Goal: Task Accomplishment & Management: Manage account settings

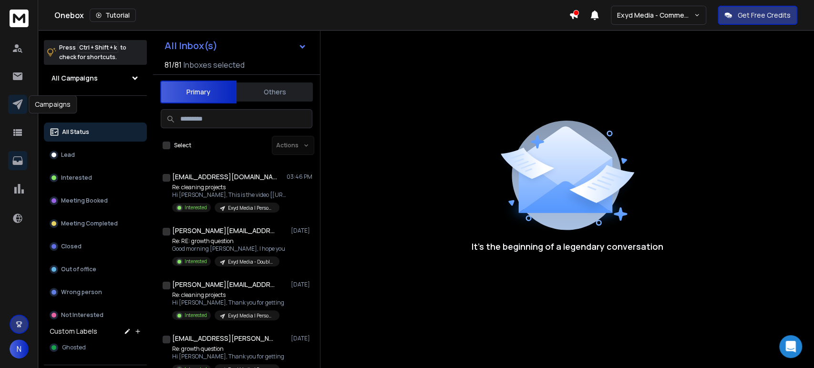
click at [16, 110] on icon at bounding box center [17, 104] width 11 height 11
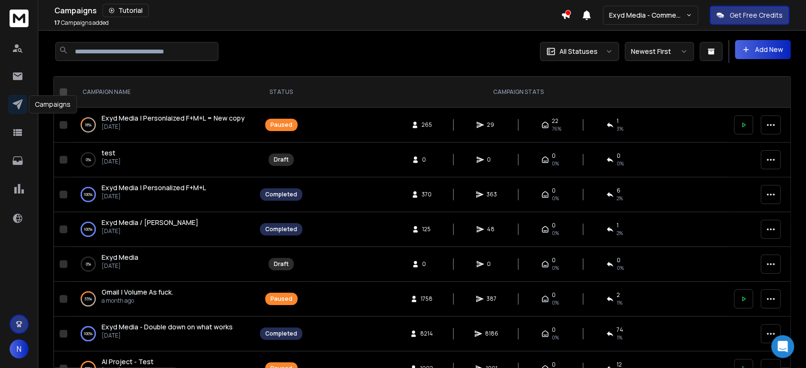
click at [214, 117] on span "Exyd Media | Personlaized F+M+L = New copy" at bounding box center [173, 118] width 143 height 9
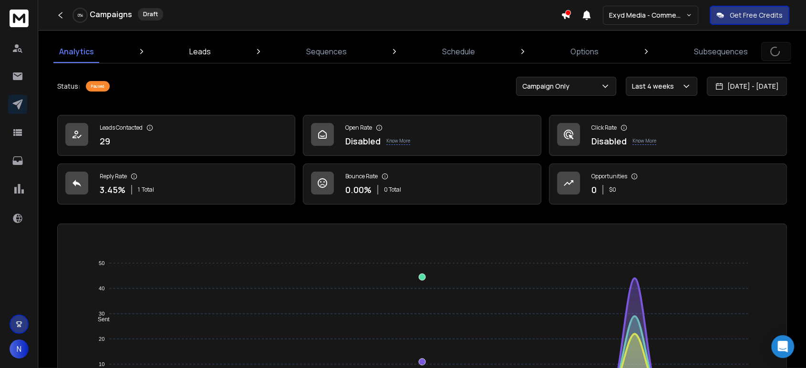
click at [197, 49] on p "Leads" at bounding box center [199, 51] width 21 height 11
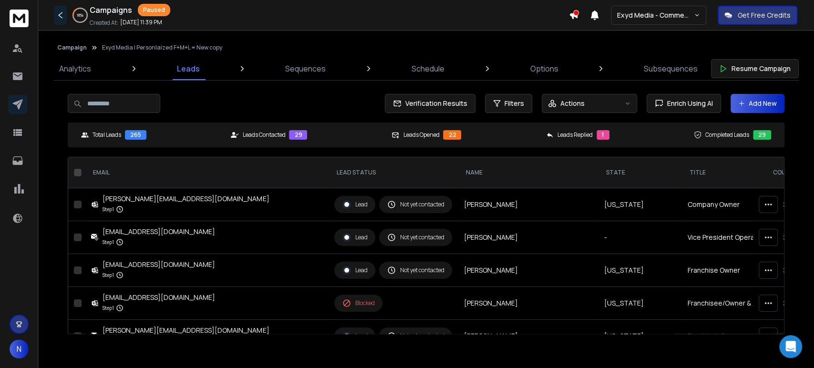
click at [62, 14] on icon at bounding box center [60, 15] width 9 height 9
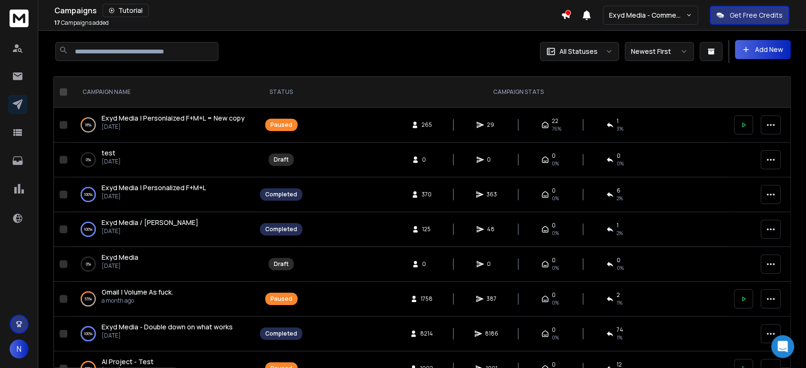
click at [197, 124] on p "[DATE]" at bounding box center [173, 127] width 143 height 8
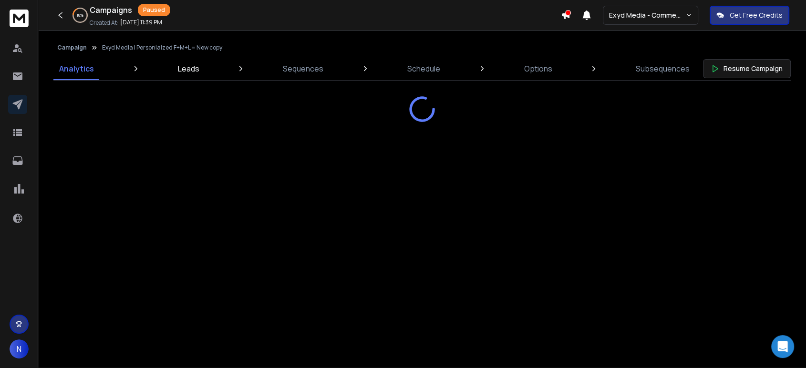
click at [187, 63] on p "Leads" at bounding box center [188, 68] width 21 height 11
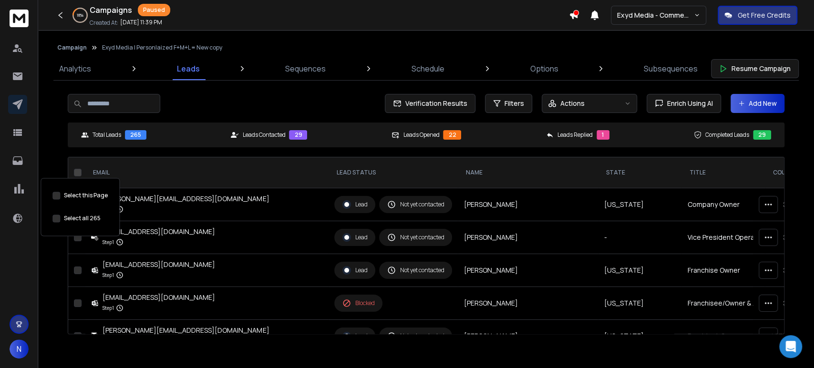
click at [53, 222] on div "Select all 265" at bounding box center [79, 218] width 55 height 19
click at [58, 216] on button "Select this Page" at bounding box center [56, 219] width 8 height 8
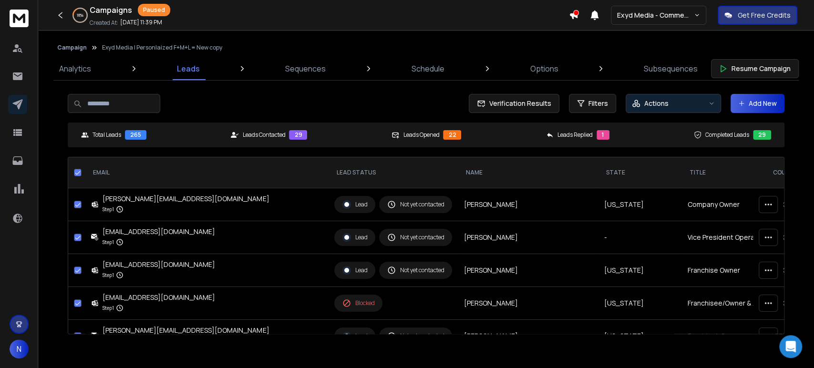
click at [684, 102] on div "Actions" at bounding box center [668, 104] width 73 height 10
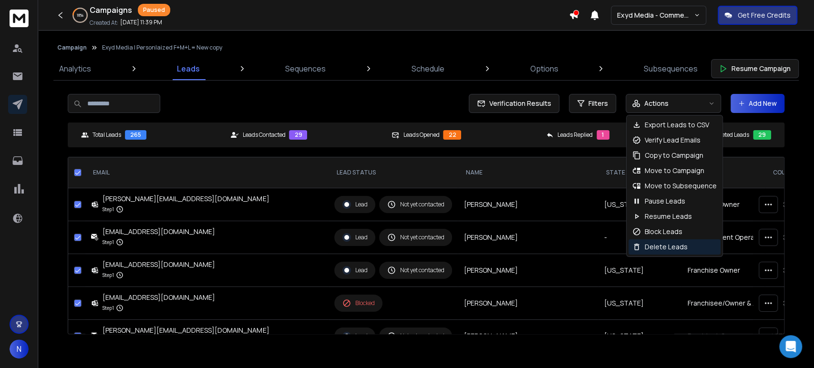
click at [686, 246] on div "Delete Leads" at bounding box center [675, 247] width 92 height 15
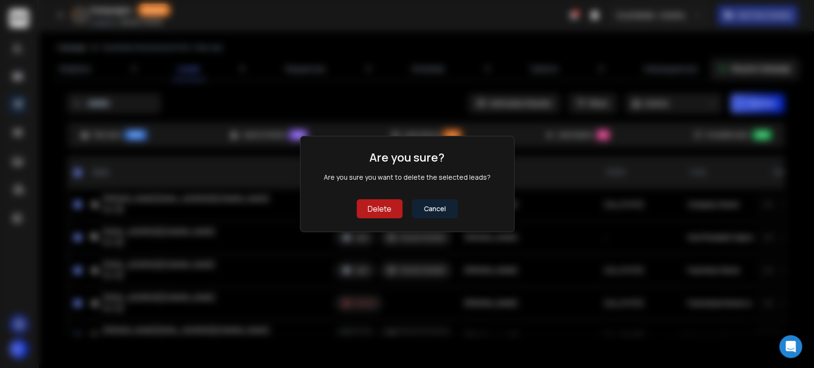
click at [393, 205] on button "Delete" at bounding box center [380, 208] width 46 height 19
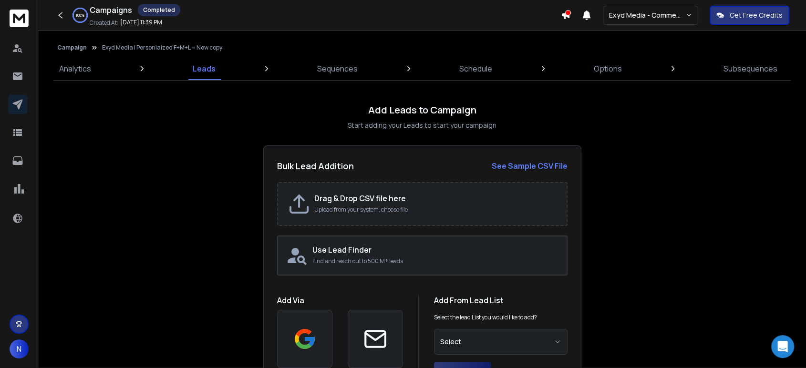
click at [361, 203] on h2 "Drag & Drop CSV file here" at bounding box center [435, 198] width 243 height 11
type input "**********"
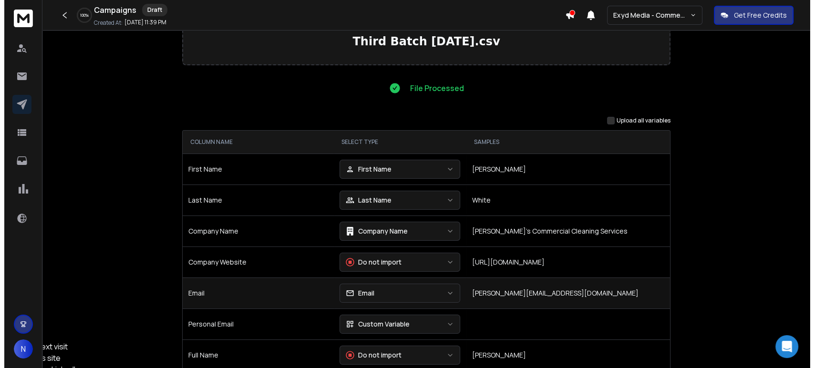
scroll to position [53, 0]
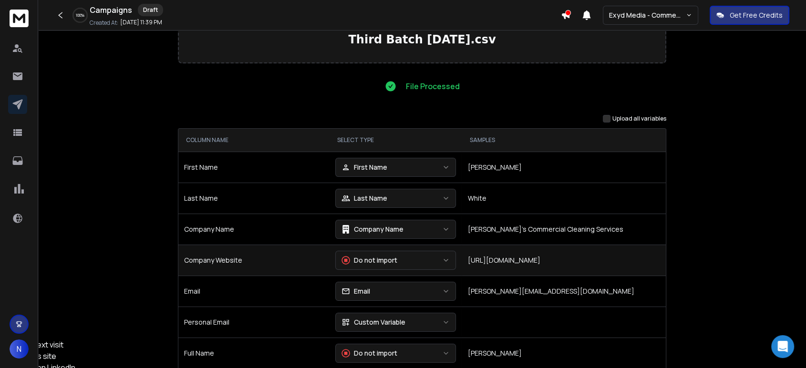
click at [401, 269] on button "Do not import" at bounding box center [395, 260] width 121 height 19
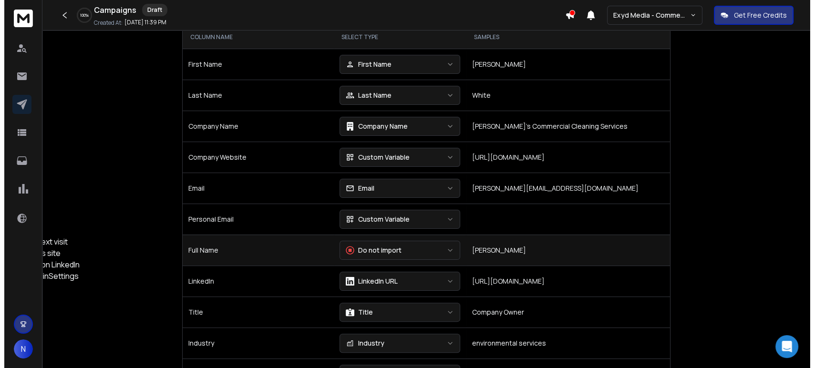
scroll to position [159, 0]
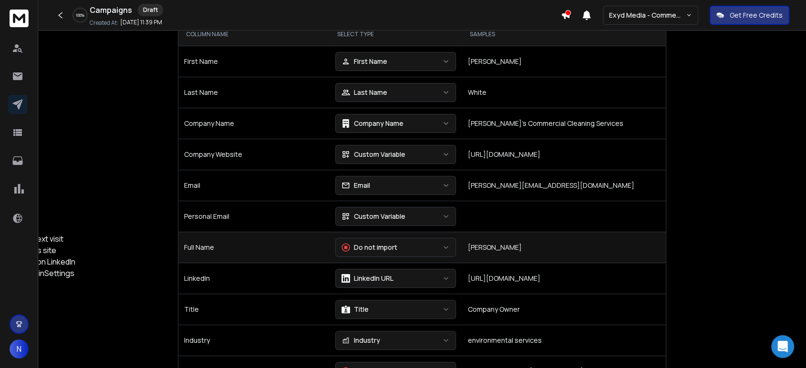
click at [404, 252] on button "Do not import" at bounding box center [395, 247] width 121 height 19
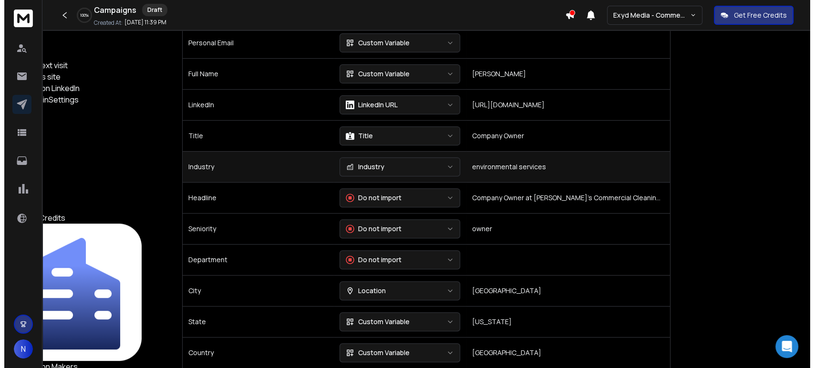
scroll to position [371, 0]
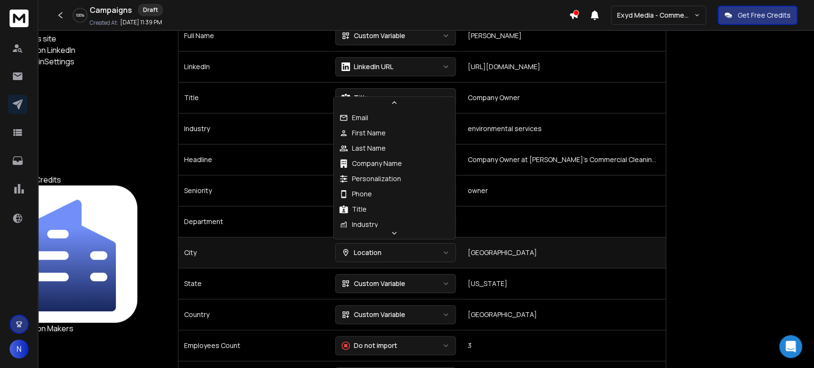
click at [406, 245] on button "Location" at bounding box center [395, 252] width 121 height 19
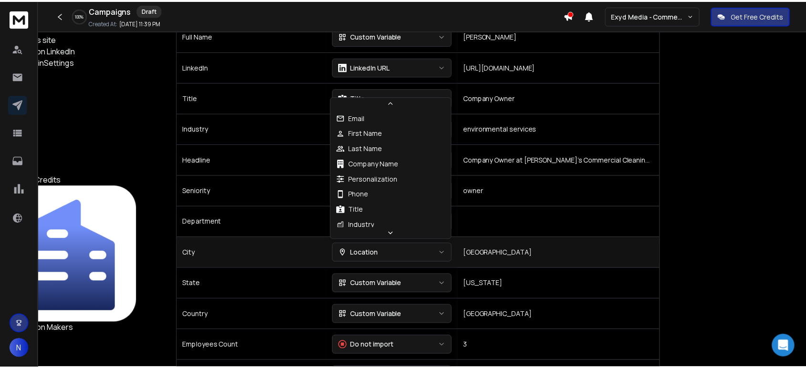
scroll to position [65, 0]
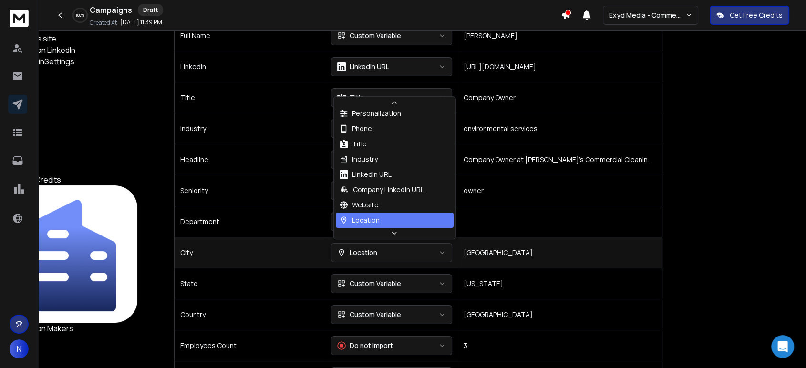
click at [406, 247] on button "Location" at bounding box center [391, 252] width 121 height 19
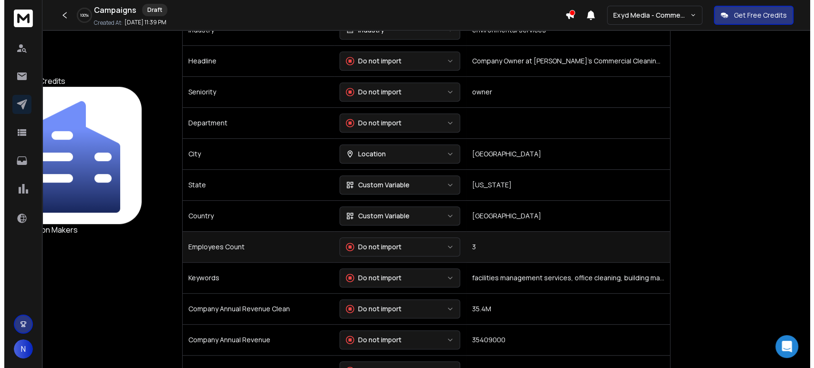
scroll to position [477, 0]
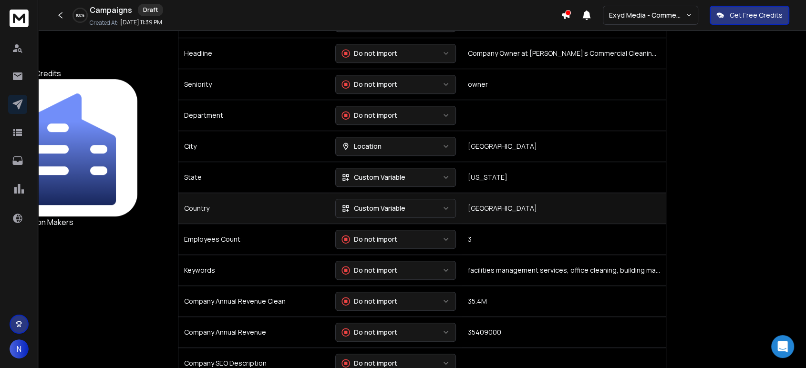
click at [402, 206] on div "Custom Variable" at bounding box center [374, 209] width 64 height 10
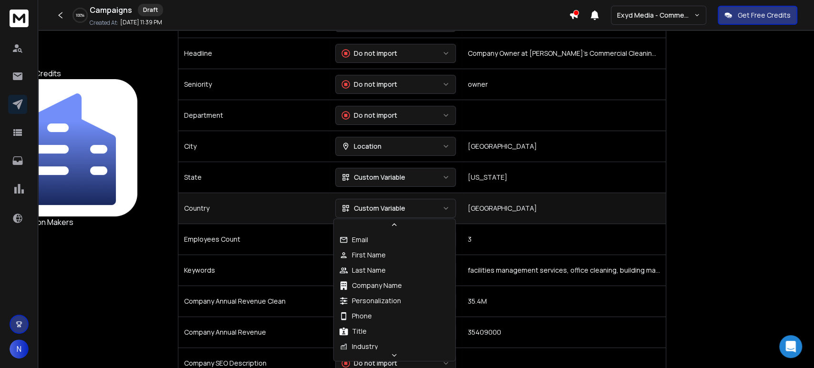
scroll to position [81, 0]
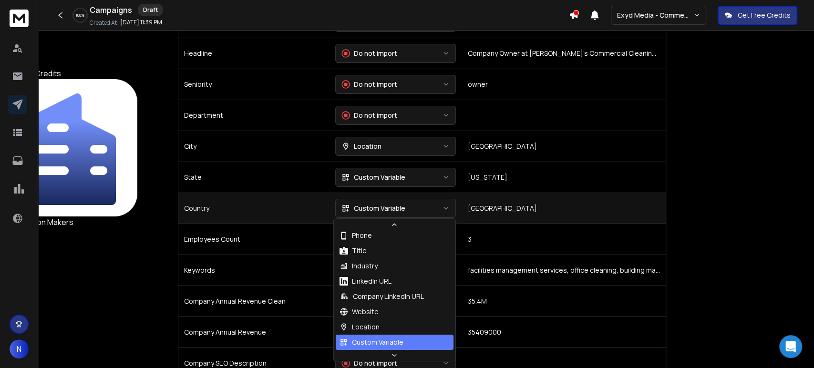
click at [402, 206] on div "Custom Variable" at bounding box center [374, 209] width 64 height 10
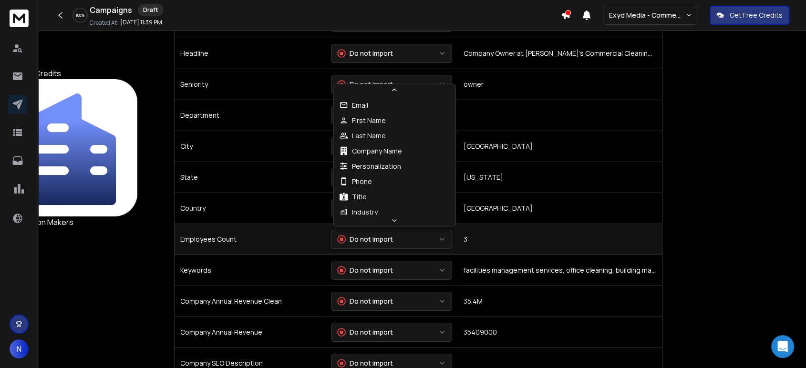
click at [418, 235] on button "Do not import" at bounding box center [391, 239] width 121 height 19
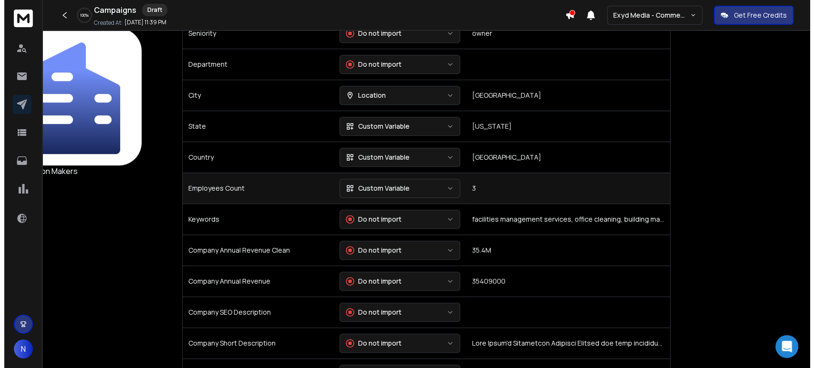
scroll to position [530, 0]
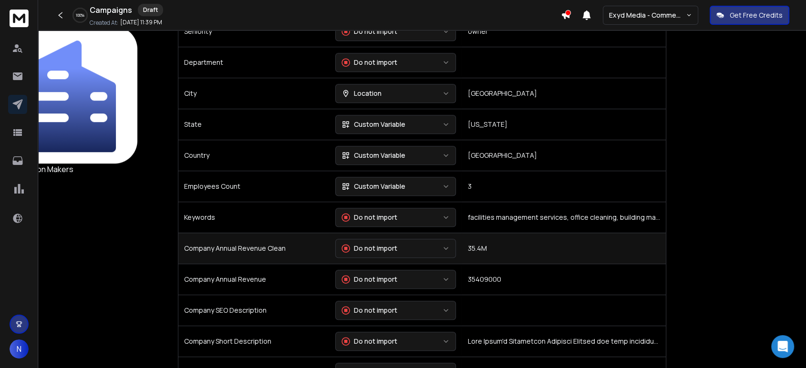
click at [423, 248] on button "Do not import" at bounding box center [395, 248] width 121 height 19
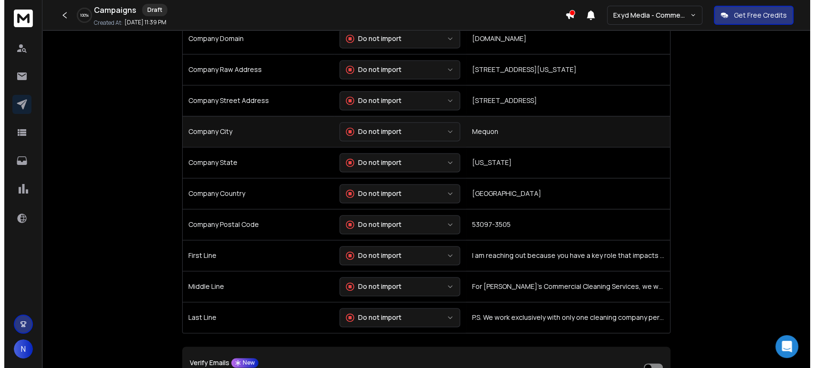
scroll to position [1325, 0]
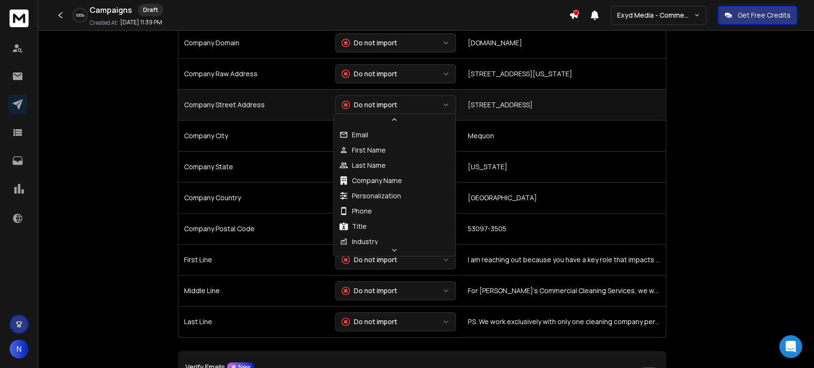
click at [393, 108] on button "Do not import" at bounding box center [395, 104] width 121 height 19
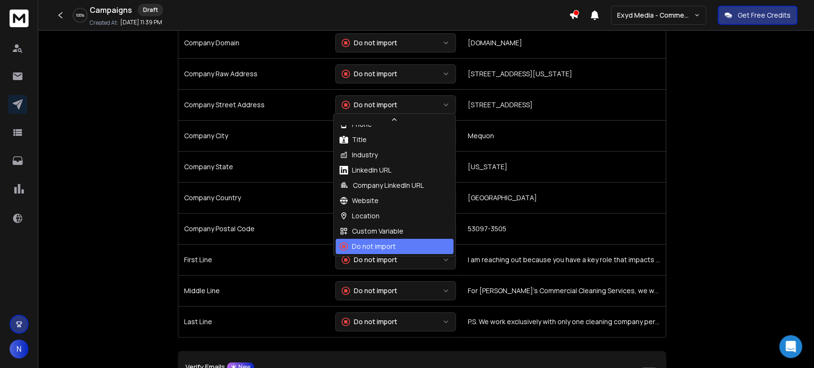
scroll to position [86, 0]
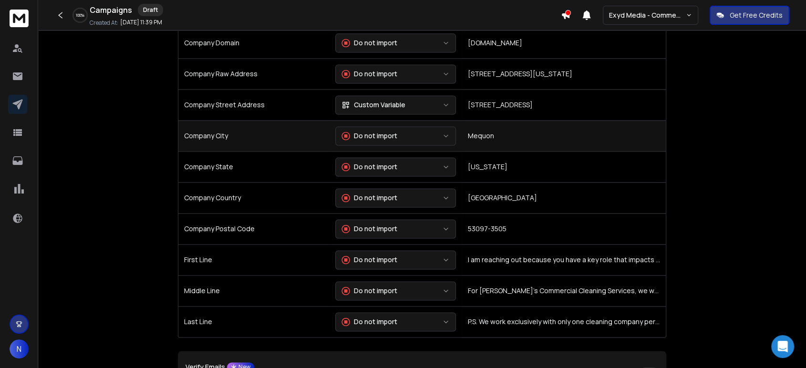
click at [400, 137] on button "Do not import" at bounding box center [395, 135] width 121 height 19
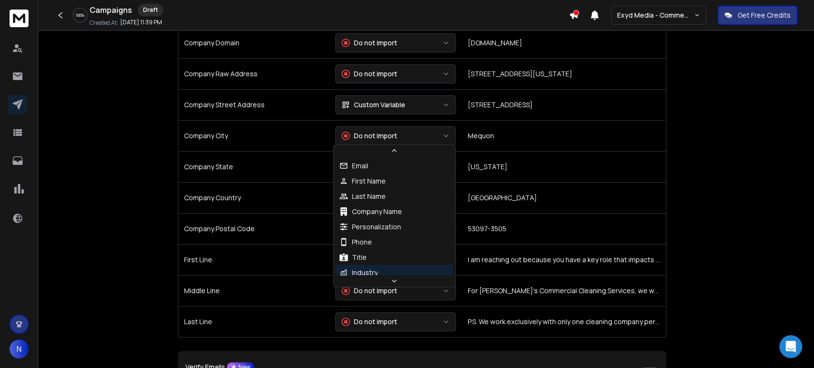
scroll to position [96, 0]
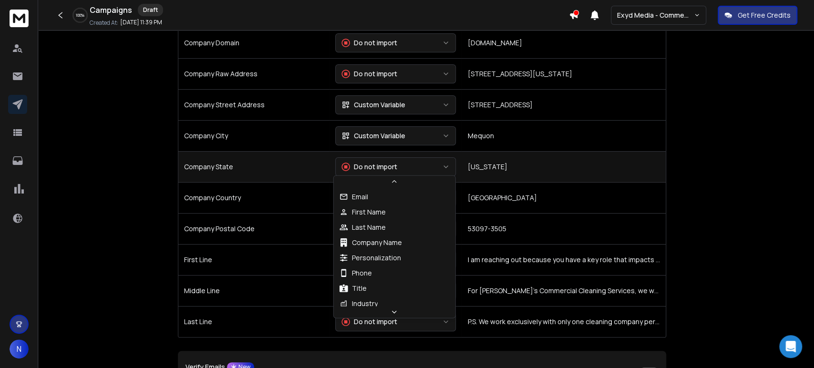
click at [406, 165] on button "Do not import" at bounding box center [395, 166] width 121 height 19
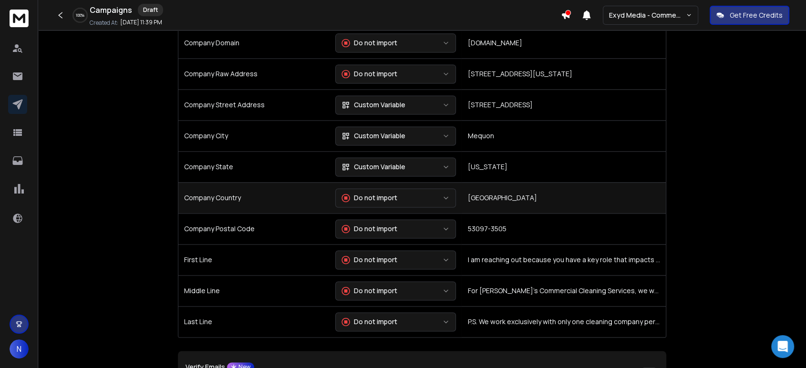
click at [404, 194] on button "Do not import" at bounding box center [395, 197] width 121 height 19
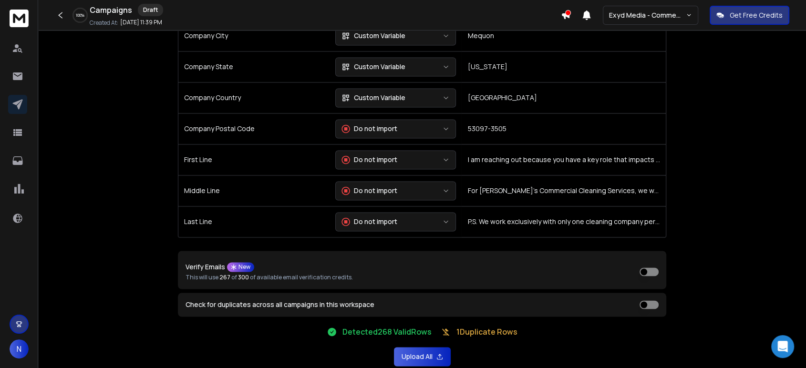
scroll to position [1431, 0]
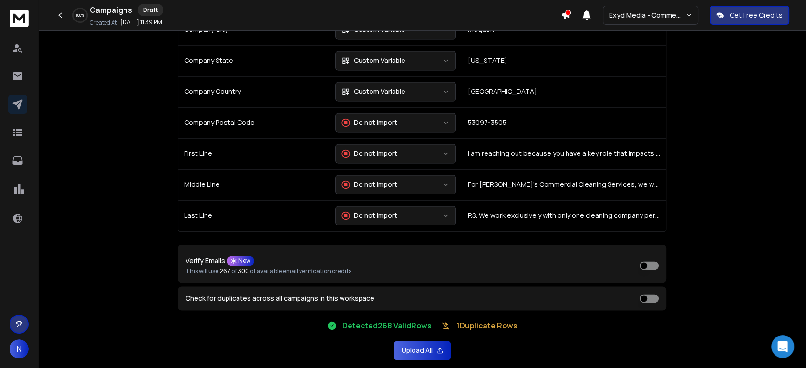
click at [646, 296] on button "Check for duplicates across all campaigns in this workspace" at bounding box center [649, 298] width 19 height 9
click at [429, 352] on button "Upload All" at bounding box center [422, 350] width 57 height 19
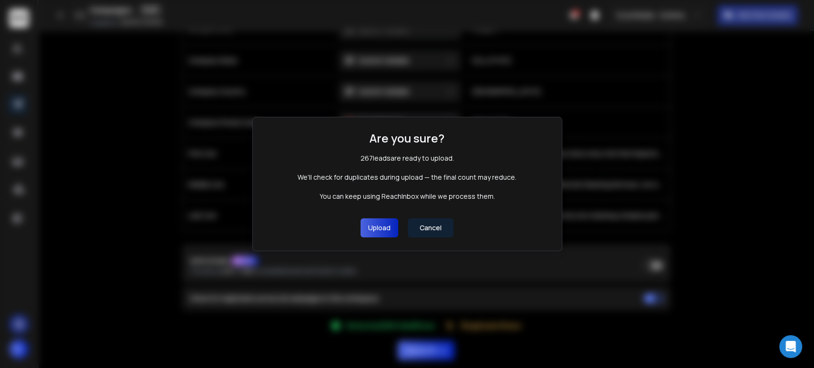
click at [379, 223] on button "Upload" at bounding box center [380, 228] width 38 height 19
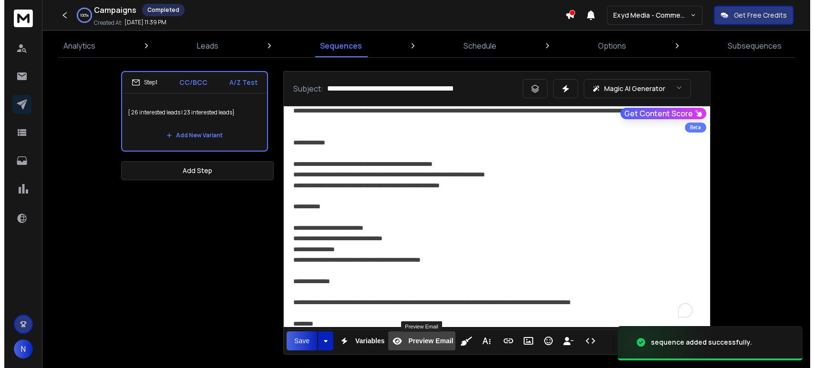
scroll to position [53, 0]
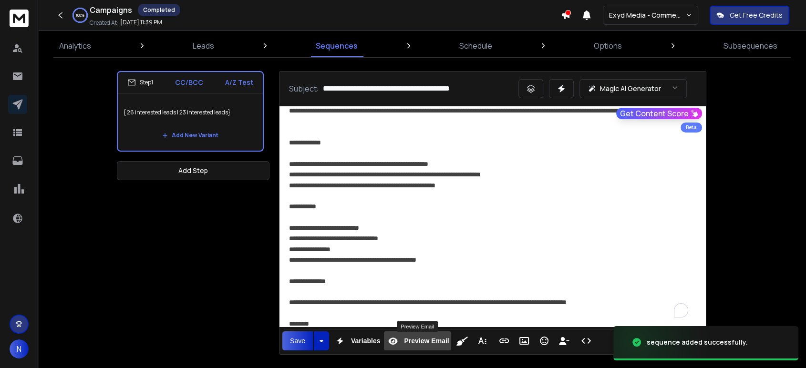
click at [408, 340] on span "Preview Email" at bounding box center [426, 341] width 49 height 8
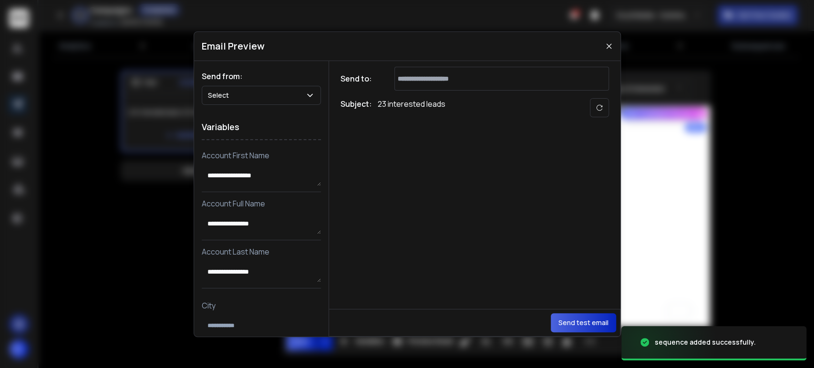
type textarea "*****"
type textarea "**********"
type textarea "****"
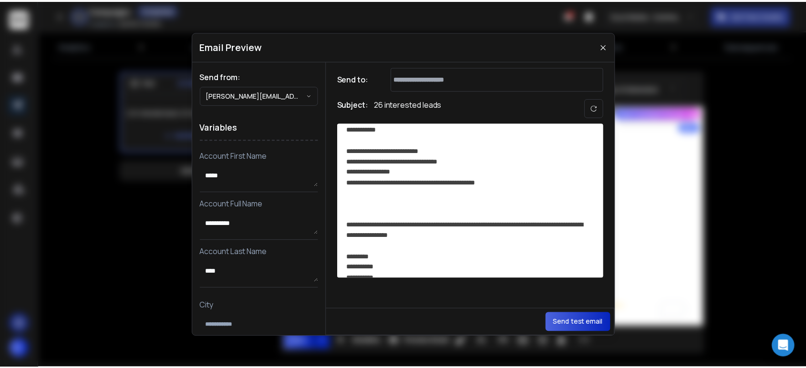
scroll to position [141, 0]
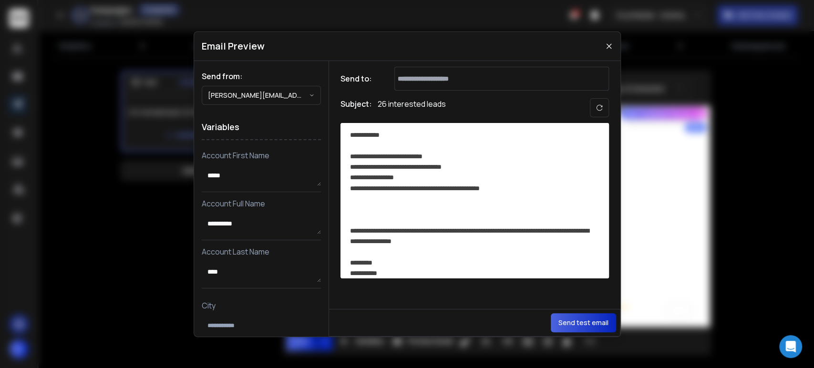
click at [607, 46] on icon at bounding box center [609, 46] width 8 height 8
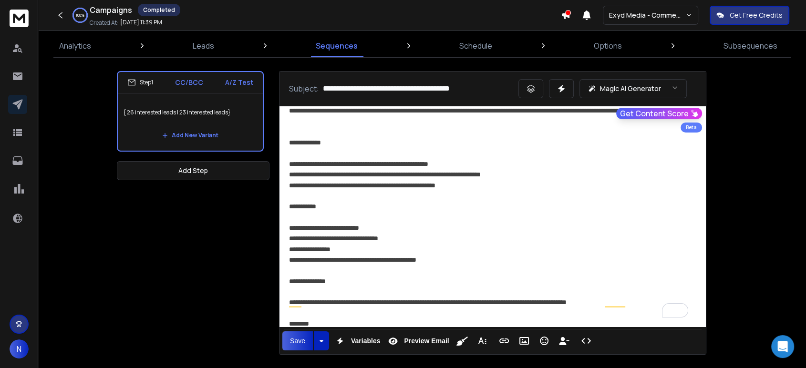
click at [357, 145] on div "**********" at bounding box center [488, 142] width 399 height 10
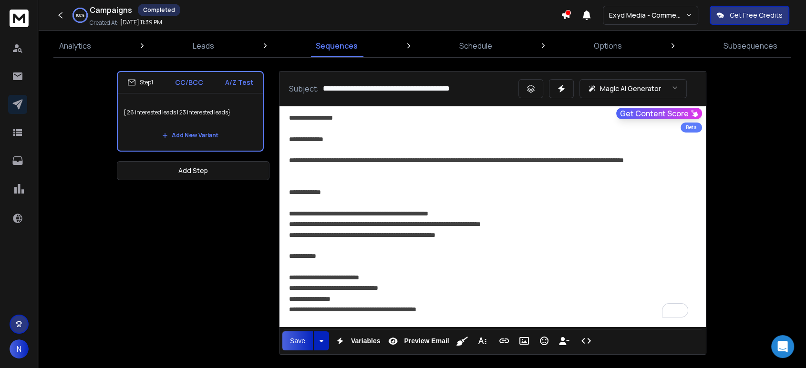
scroll to position [0, 0]
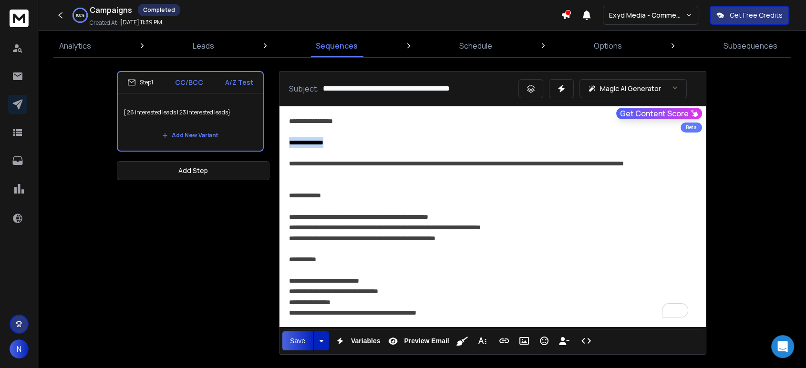
drag, startPoint x: 325, startPoint y: 145, endPoint x: 250, endPoint y: 142, distance: 75.5
click at [250, 142] on div "**********" at bounding box center [422, 213] width 611 height 284
click at [364, 349] on button "Variables Insert Variable" at bounding box center [357, 341] width 52 height 19
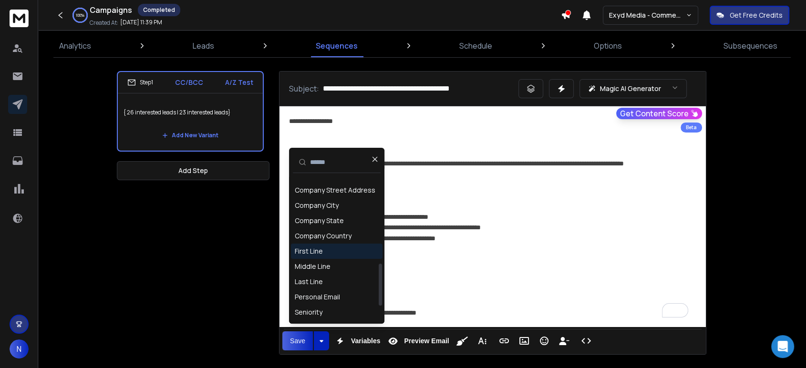
click at [346, 251] on div "First Line" at bounding box center [337, 251] width 92 height 15
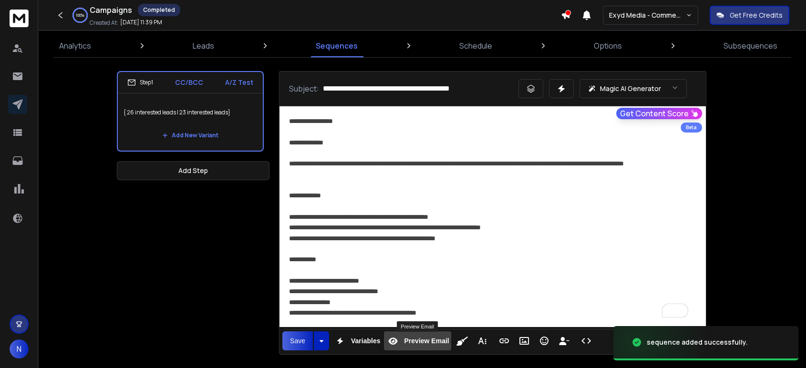
click at [419, 335] on div "Preview Email" at bounding box center [417, 342] width 67 height 16
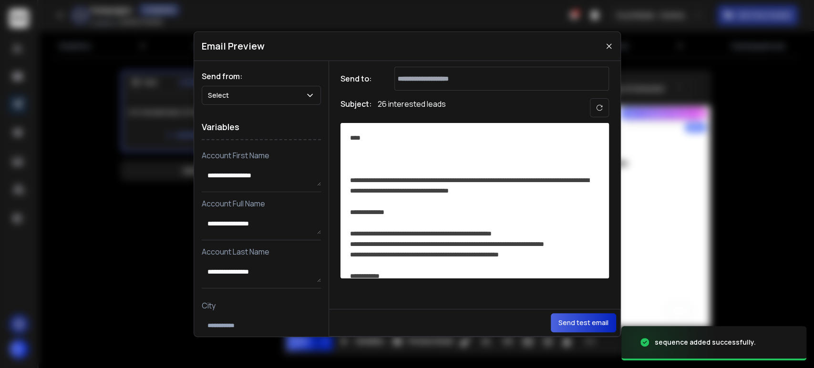
type textarea "*****"
type textarea "**********"
type textarea "****"
click at [611, 45] on icon at bounding box center [609, 46] width 8 height 8
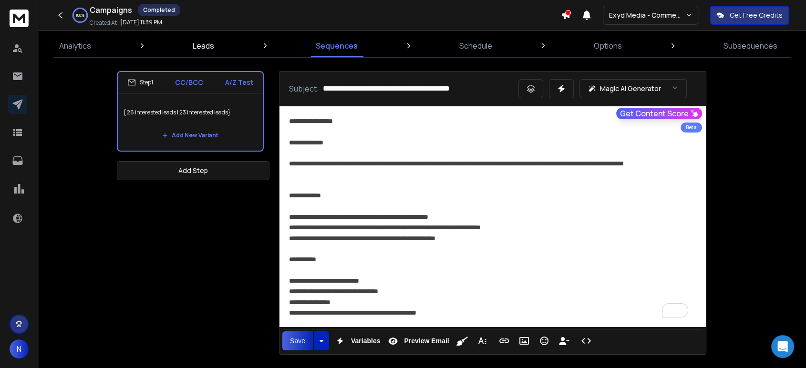
click at [196, 53] on link "Leads" at bounding box center [203, 45] width 33 height 23
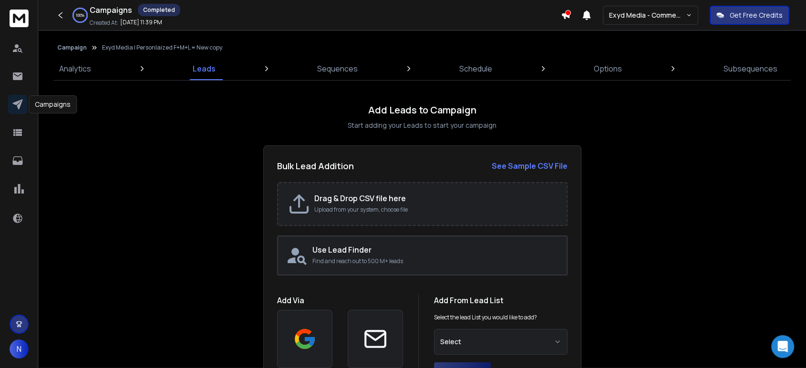
click at [19, 104] on icon at bounding box center [17, 105] width 10 height 10
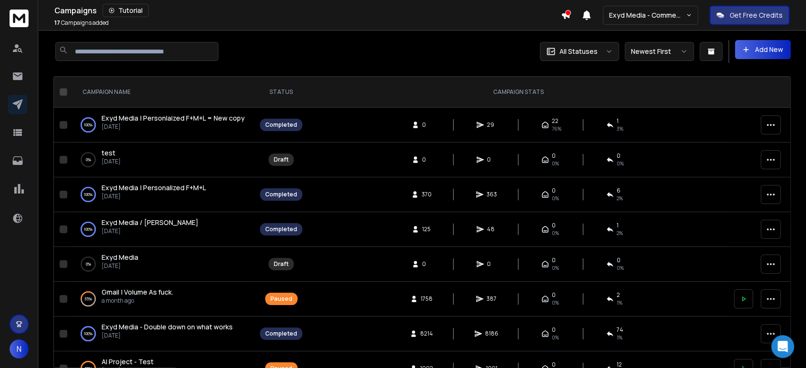
click at [155, 118] on span "Exyd Media | Personlaized F+M+L = New copy" at bounding box center [173, 118] width 143 height 9
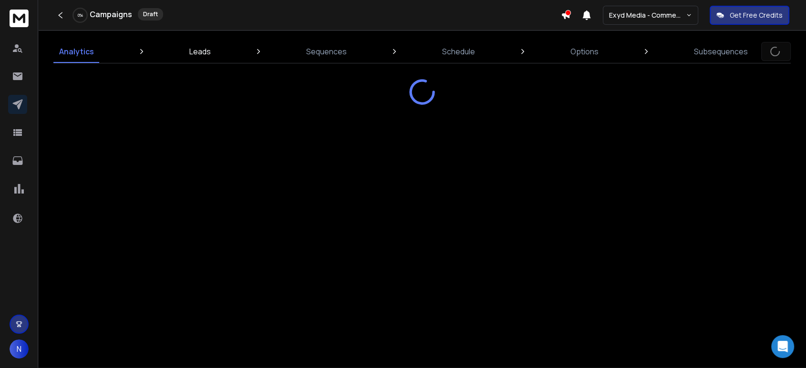
click at [206, 62] on link "Leads" at bounding box center [200, 51] width 33 height 23
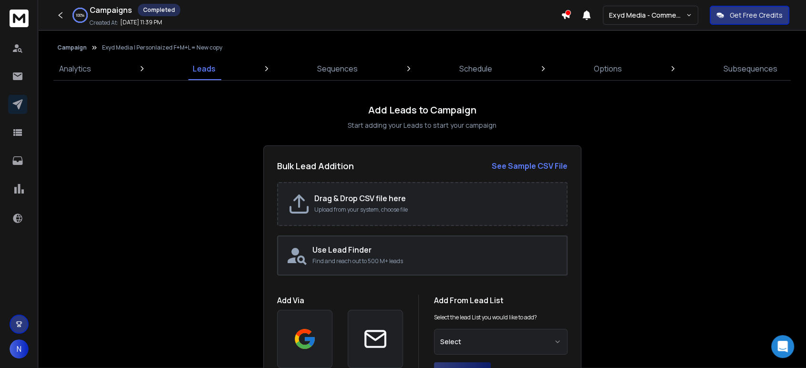
click at [363, 209] on p "Upload from your system, choose file" at bounding box center [435, 210] width 243 height 8
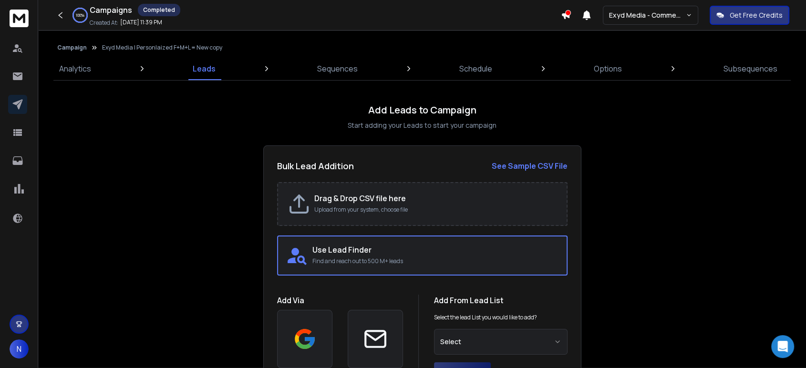
type input "**********"
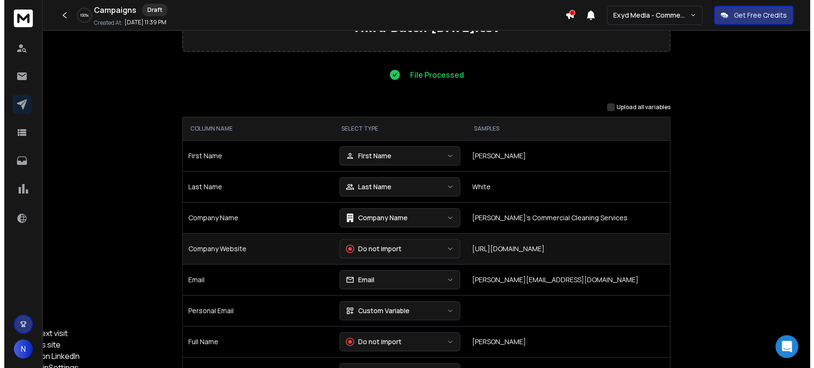
scroll to position [106, 0]
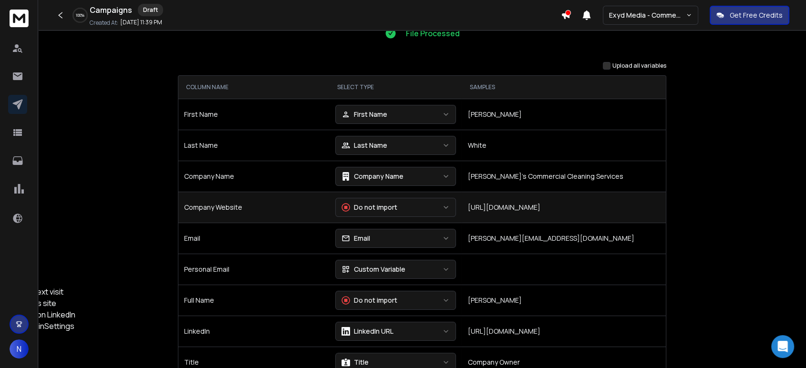
click at [394, 208] on div "Do not import" at bounding box center [370, 208] width 56 height 10
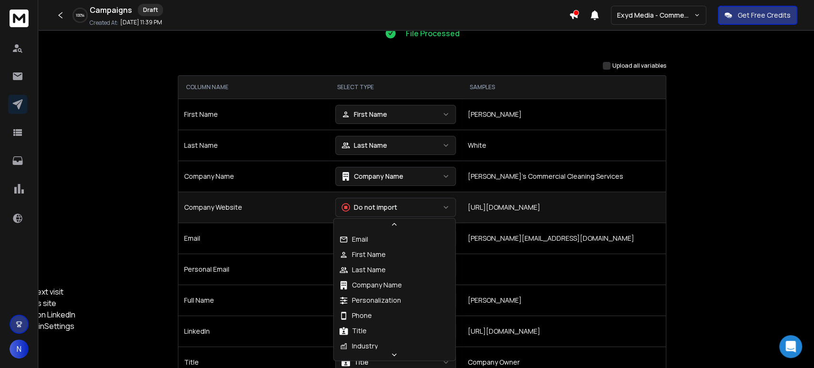
scroll to position [96, 0]
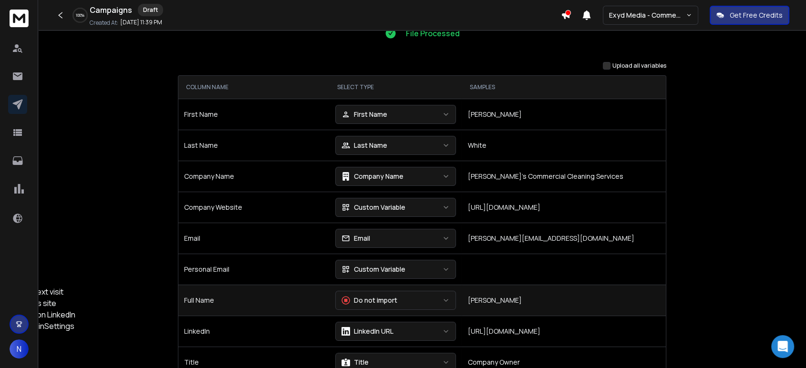
click at [413, 301] on button "Do not import" at bounding box center [395, 300] width 121 height 19
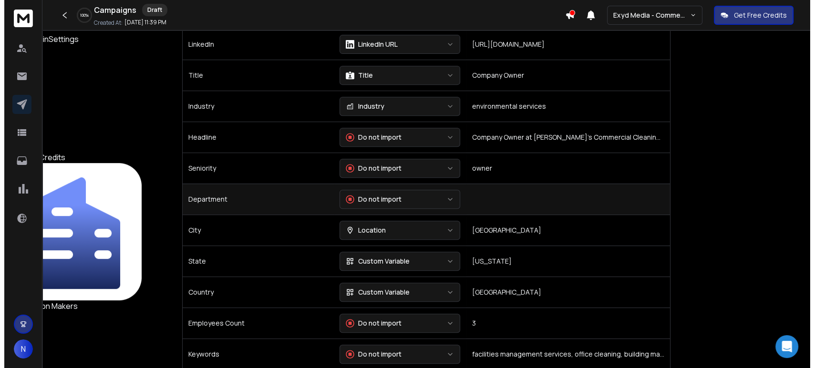
scroll to position [424, 0]
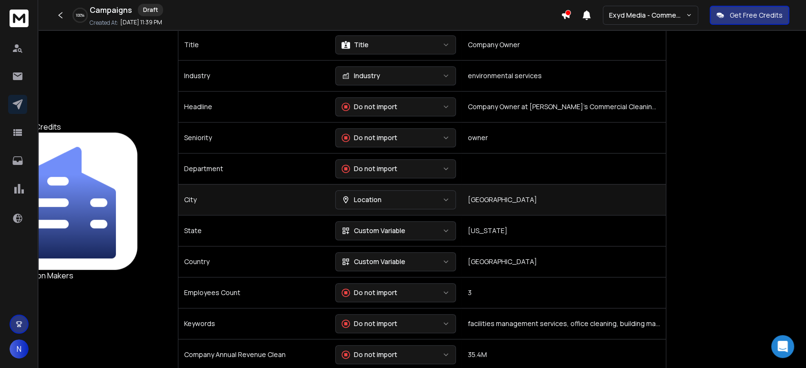
click at [423, 206] on button "Location" at bounding box center [395, 199] width 121 height 19
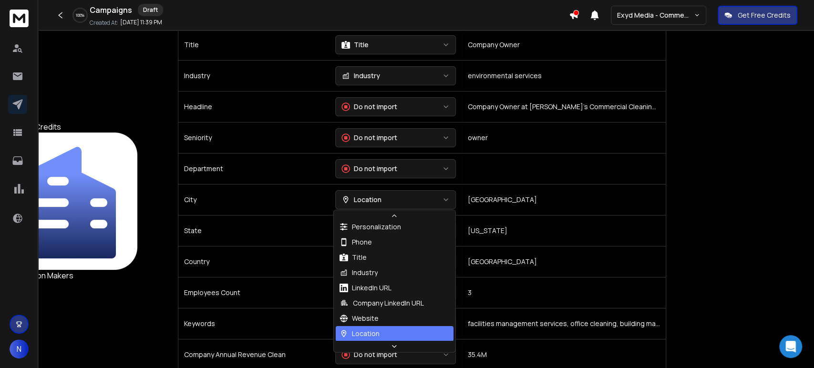
scroll to position [35, 0]
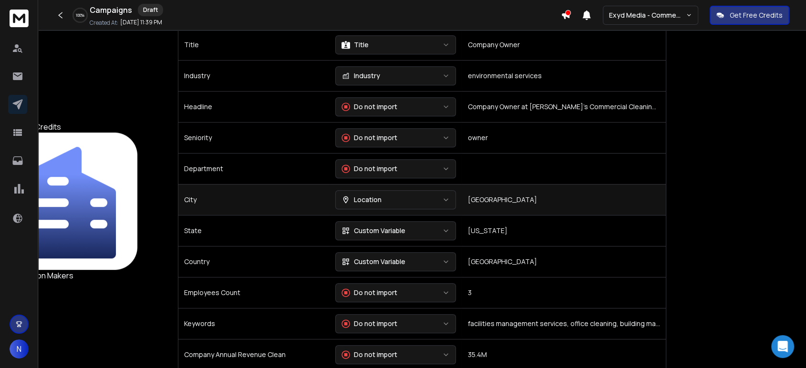
click at [415, 197] on button "Location" at bounding box center [395, 199] width 121 height 19
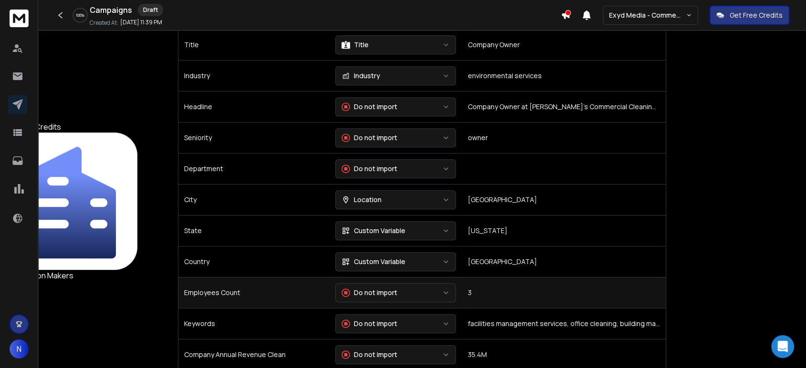
click at [405, 289] on button "Do not import" at bounding box center [395, 292] width 121 height 19
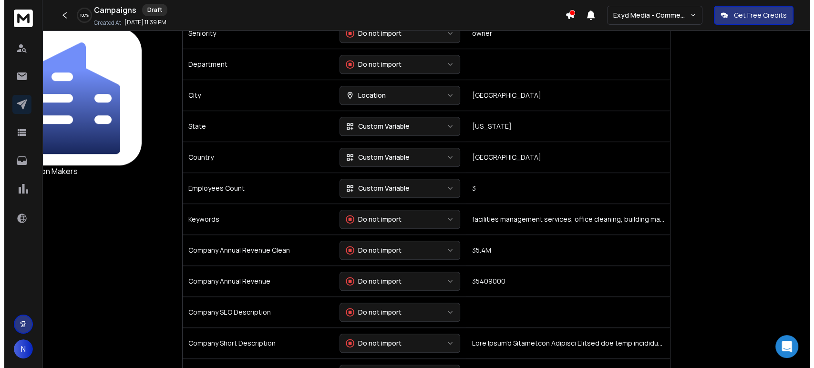
scroll to position [530, 0]
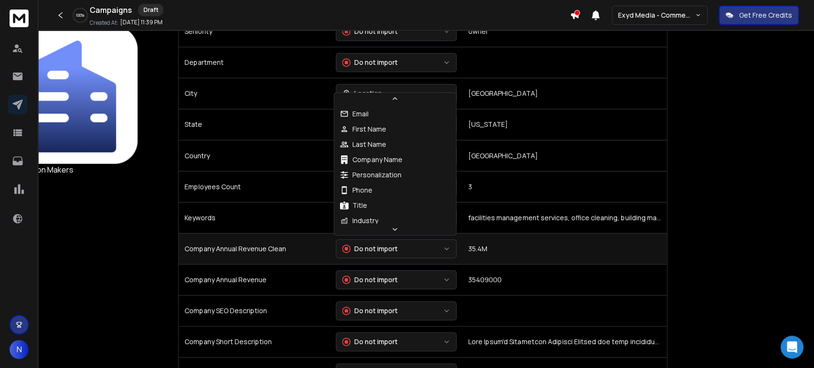
click at [410, 246] on button "Do not import" at bounding box center [395, 248] width 121 height 19
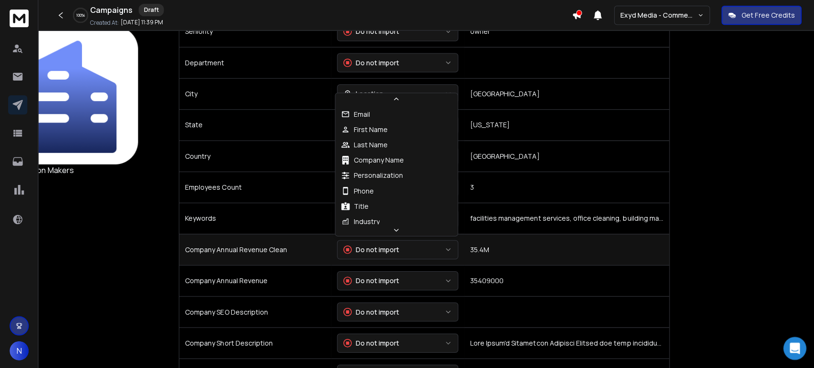
scroll to position [0, 0]
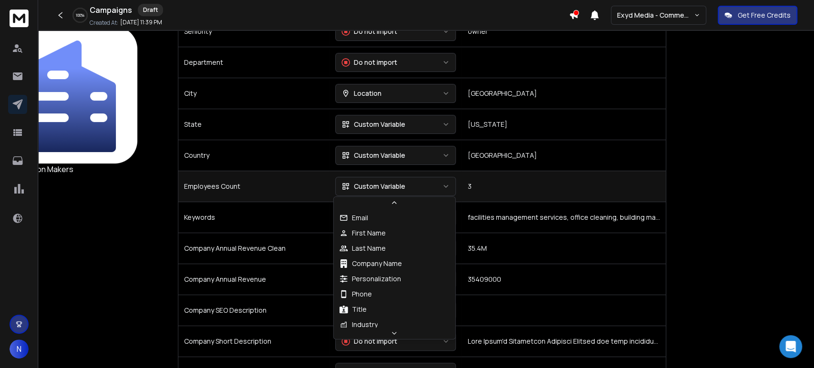
click at [416, 189] on button "Custom Variable" at bounding box center [395, 186] width 121 height 19
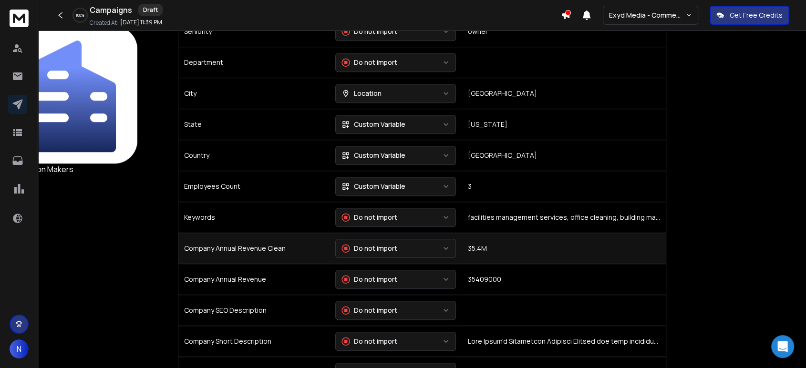
click at [406, 257] on td "Do not import" at bounding box center [396, 248] width 133 height 31
click at [405, 243] on button "Do not import" at bounding box center [395, 248] width 121 height 19
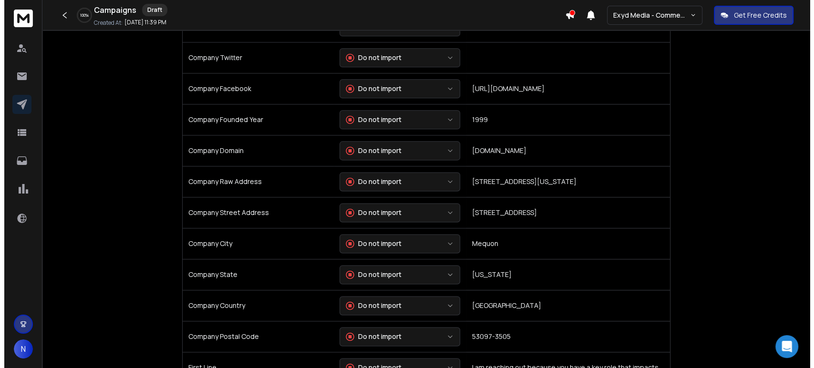
scroll to position [1219, 0]
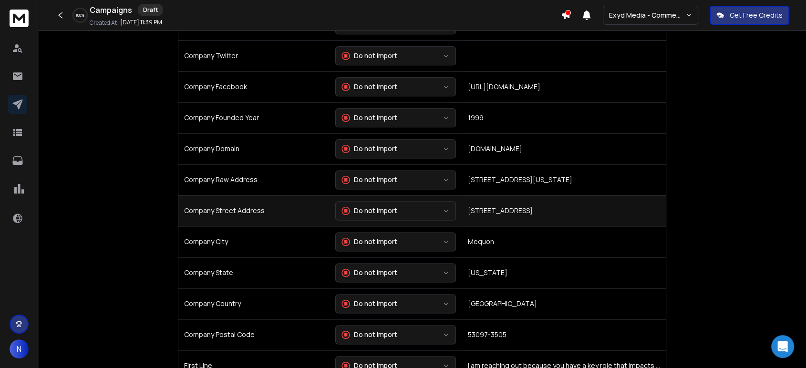
click at [398, 212] on button "Do not import" at bounding box center [395, 210] width 121 height 19
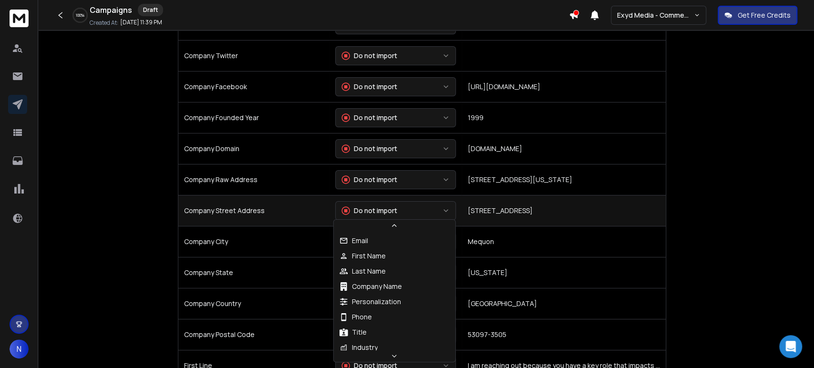
scroll to position [96, 0]
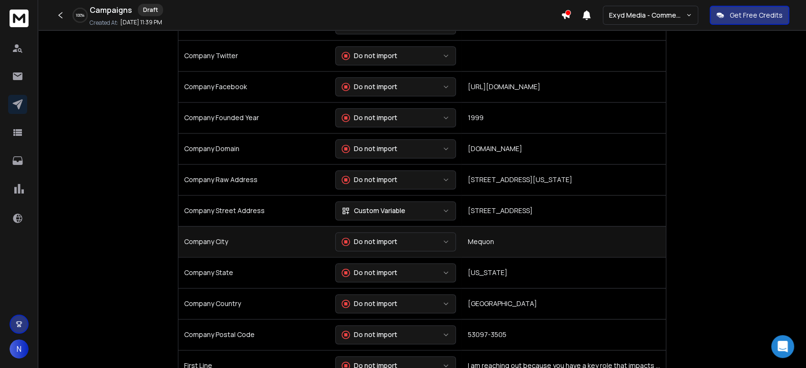
click at [408, 232] on button "Do not import" at bounding box center [395, 241] width 121 height 19
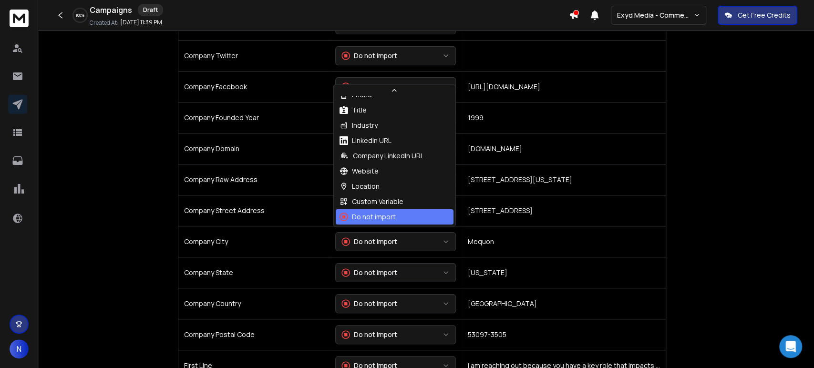
scroll to position [86, 0]
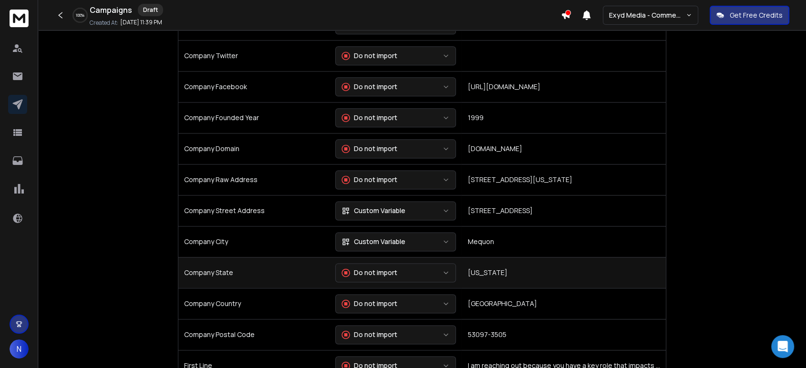
click at [408, 267] on button "Do not import" at bounding box center [395, 272] width 121 height 19
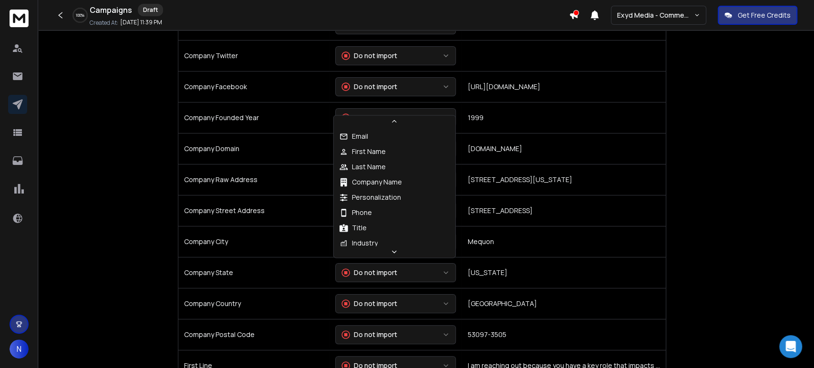
scroll to position [96, 0]
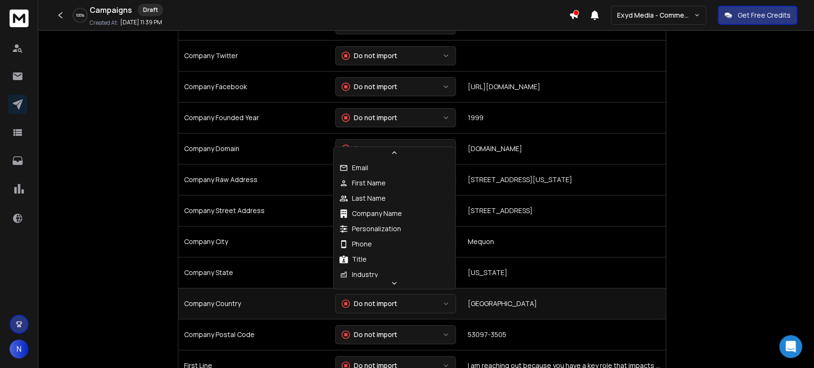
click at [411, 301] on button "Do not import" at bounding box center [395, 303] width 121 height 19
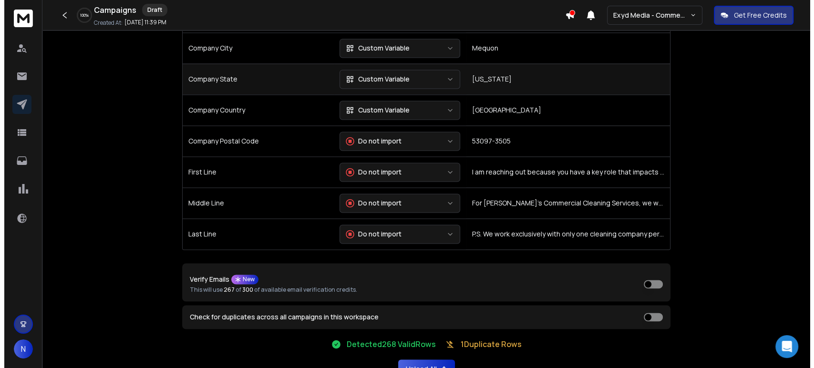
scroll to position [1431, 0]
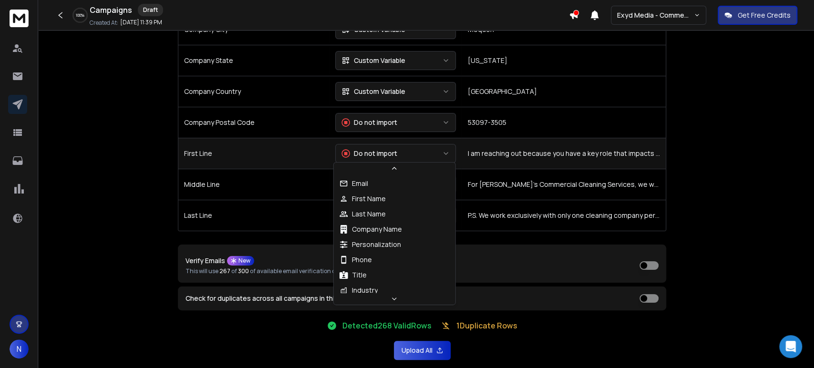
click at [409, 153] on button "Do not import" at bounding box center [395, 153] width 121 height 19
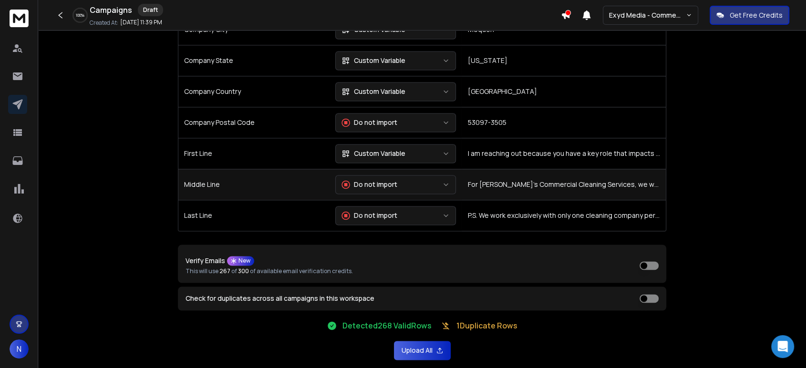
click at [379, 180] on div "Do not import" at bounding box center [370, 185] width 56 height 10
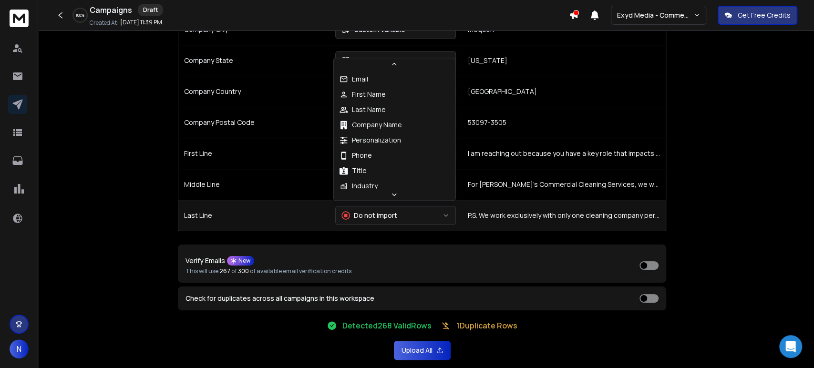
click at [362, 216] on div "Do not import" at bounding box center [370, 216] width 56 height 10
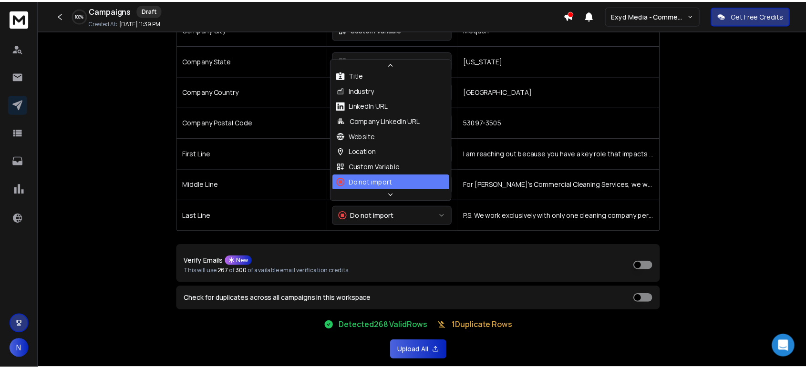
scroll to position [86, 0]
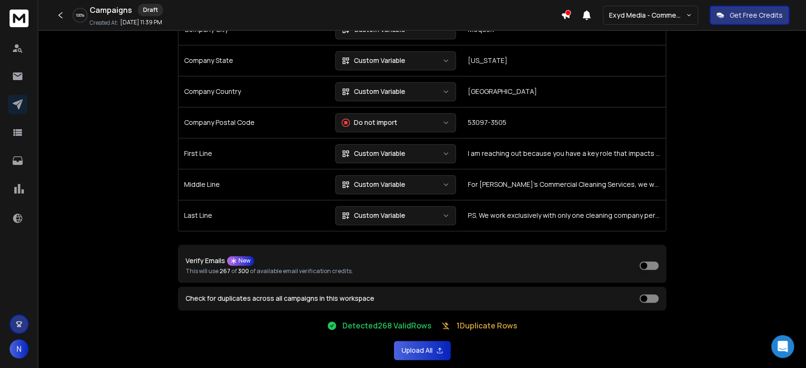
click at [655, 297] on button "Check for duplicates across all campaigns in this workspace" at bounding box center [649, 298] width 19 height 9
click at [424, 341] on button "Upload All" at bounding box center [422, 350] width 57 height 19
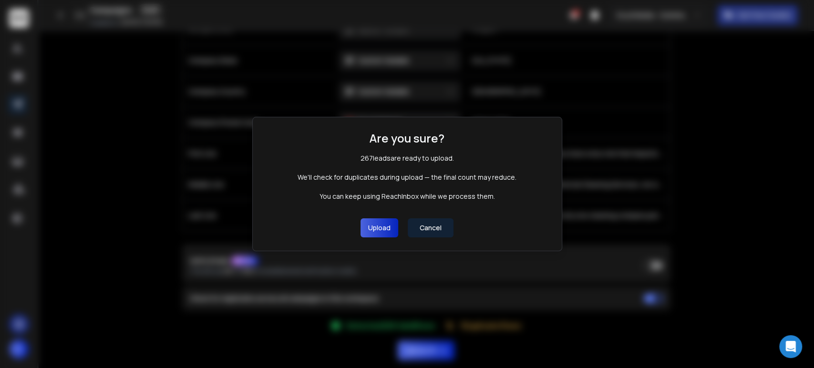
click at [387, 225] on button "Upload" at bounding box center [380, 228] width 38 height 19
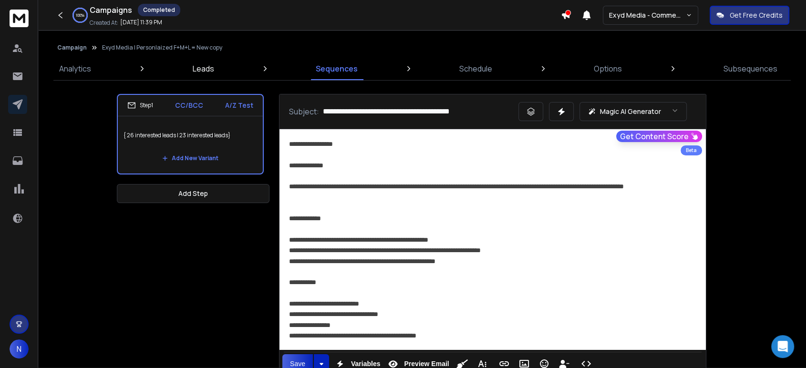
drag, startPoint x: 195, startPoint y: 83, endPoint x: 195, endPoint y: 75, distance: 7.6
click at [195, 83] on div "**********" at bounding box center [422, 211] width 738 height 342
click at [195, 74] on p "Leads" at bounding box center [203, 68] width 21 height 11
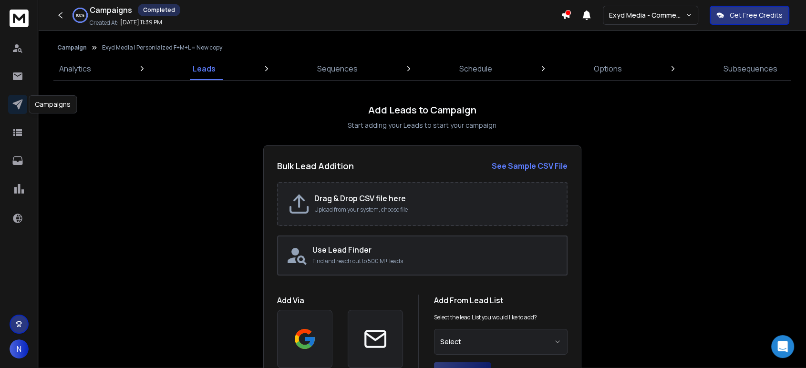
click at [25, 110] on link at bounding box center [17, 104] width 19 height 19
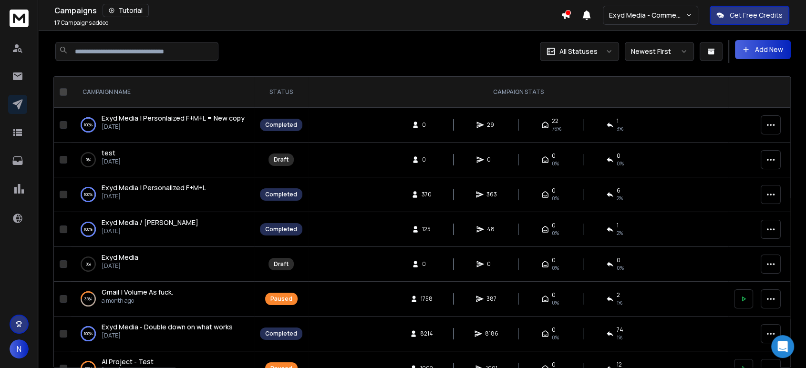
click at [196, 118] on span "Exyd Media | Personlaized F+M+L = New copy" at bounding box center [173, 118] width 143 height 9
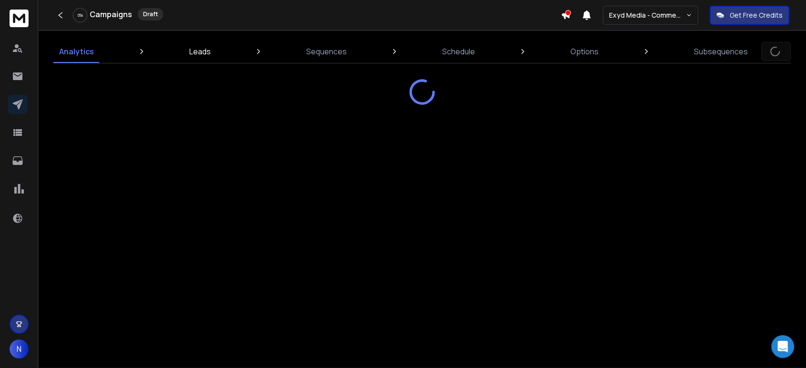
click at [214, 57] on link "Leads" at bounding box center [200, 51] width 33 height 23
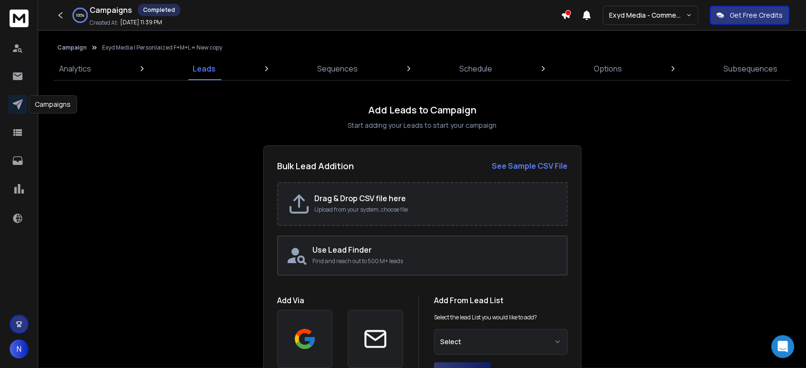
click at [15, 103] on icon at bounding box center [17, 105] width 10 height 10
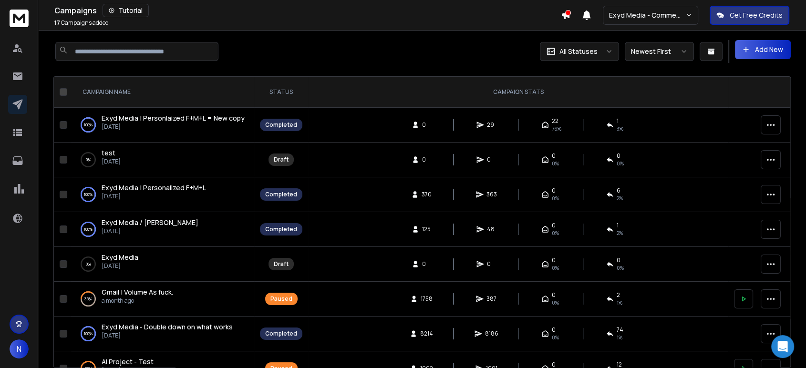
click at [218, 125] on p "[DATE]" at bounding box center [173, 127] width 143 height 8
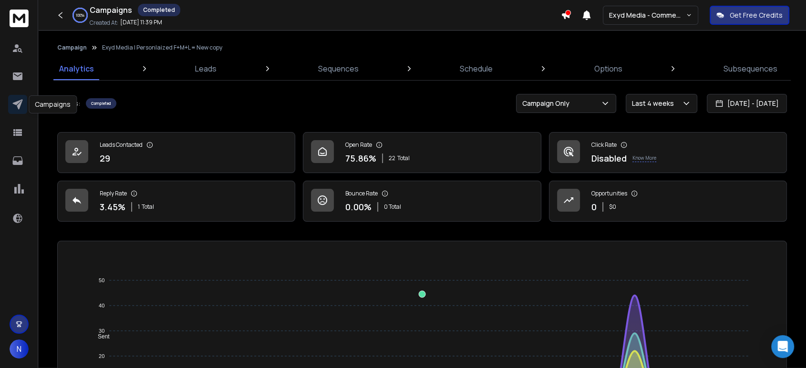
click at [8, 106] on link at bounding box center [17, 104] width 19 height 19
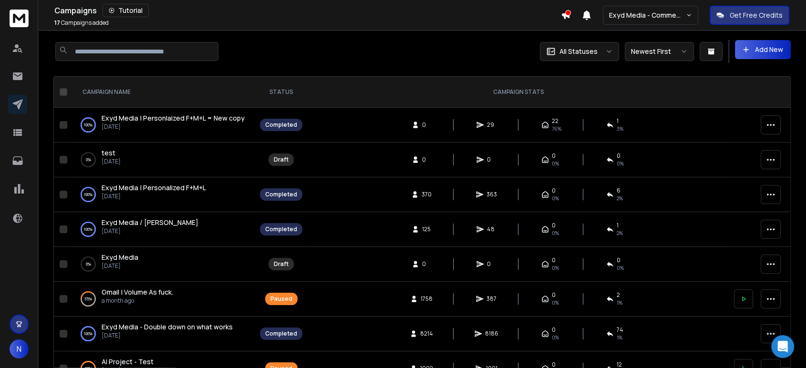
click at [766, 128] on icon "button" at bounding box center [771, 125] width 10 height 10
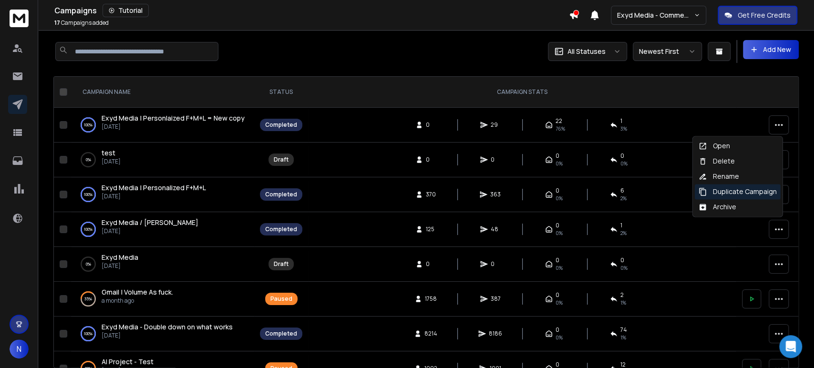
click at [719, 193] on div "Duplicate Campaign" at bounding box center [738, 192] width 78 height 10
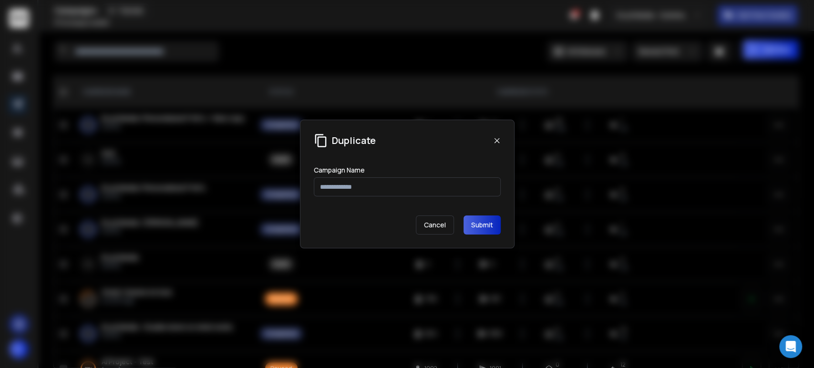
click at [439, 194] on input "text" at bounding box center [407, 186] width 187 height 19
drag, startPoint x: 491, startPoint y: 141, endPoint x: 496, endPoint y: 140, distance: 5.3
click at [496, 140] on div "Duplicate" at bounding box center [407, 141] width 187 height 14
click at [496, 140] on icon at bounding box center [496, 140] width 5 height 5
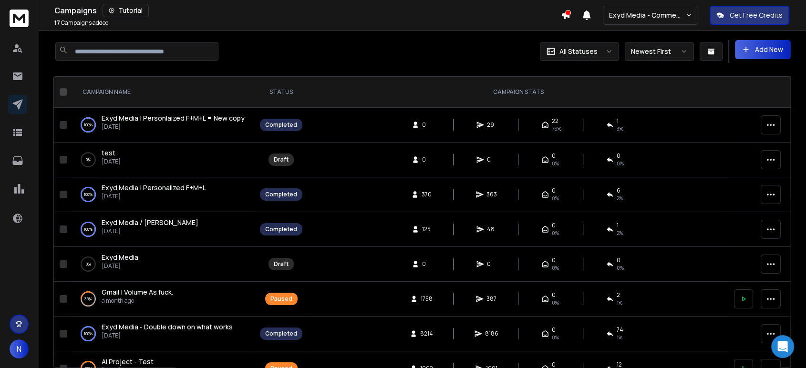
drag, startPoint x: 171, startPoint y: 115, endPoint x: 277, endPoint y: 87, distance: 109.9
click at [247, 87] on th "CAMPAIGN NAME" at bounding box center [162, 92] width 183 height 31
click at [766, 126] on icon "button" at bounding box center [771, 125] width 10 height 10
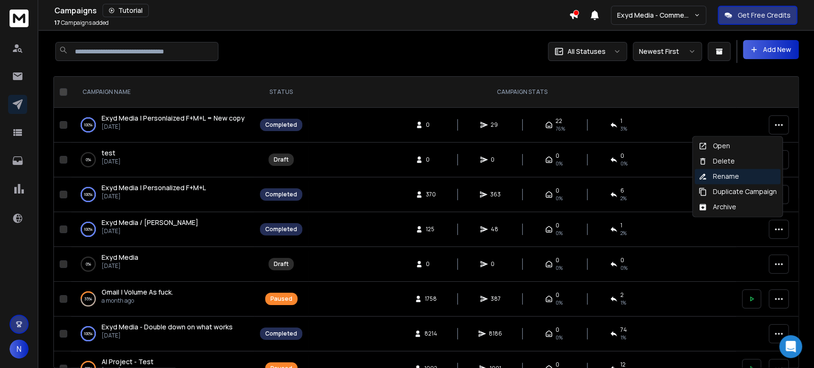
click at [723, 171] on div "Rename" at bounding box center [738, 176] width 86 height 15
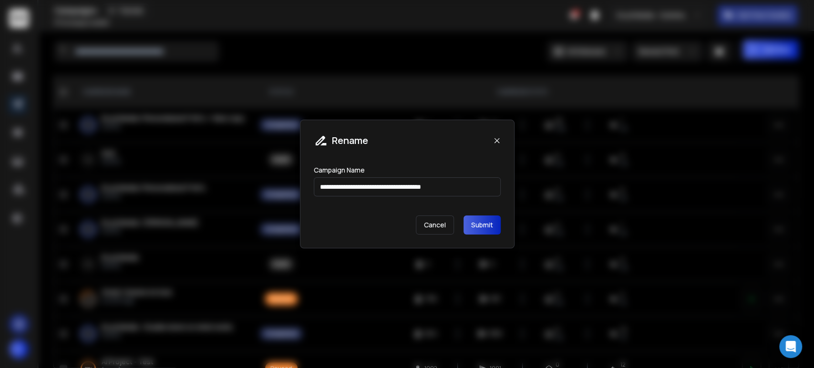
click at [347, 184] on input "**********" at bounding box center [407, 186] width 187 height 19
click at [501, 138] on div "**********" at bounding box center [407, 184] width 215 height 129
click at [500, 140] on icon at bounding box center [497, 141] width 8 height 8
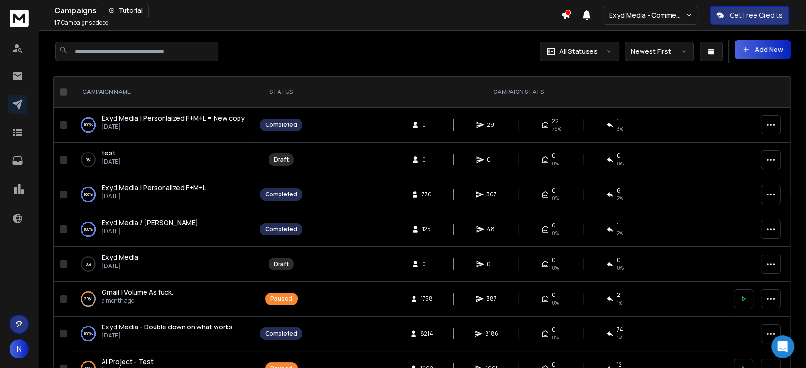
click at [761, 120] on button "button" at bounding box center [771, 124] width 20 height 19
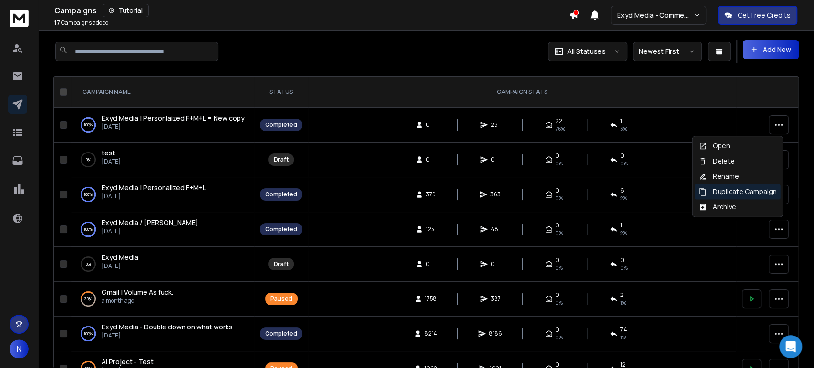
click at [742, 185] on div "Duplicate Campaign" at bounding box center [738, 191] width 86 height 15
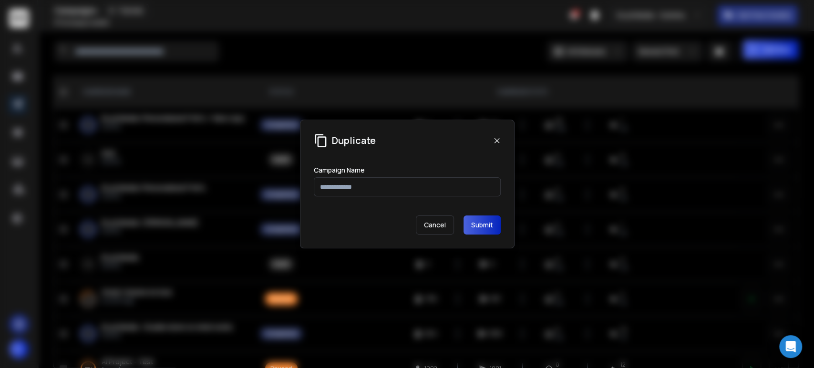
click at [349, 180] on input "text" at bounding box center [407, 186] width 187 height 19
paste input "**********"
drag, startPoint x: 427, startPoint y: 190, endPoint x: 466, endPoint y: 190, distance: 39.6
click at [466, 190] on input "**********" at bounding box center [407, 186] width 187 height 19
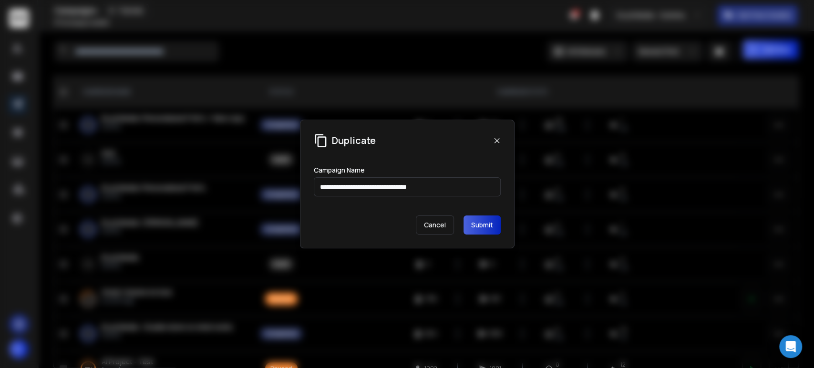
type input "**********"
click at [477, 224] on button "Submit" at bounding box center [482, 225] width 37 height 19
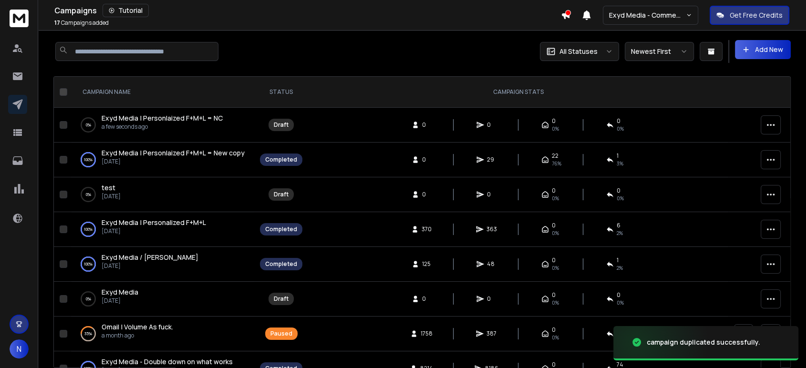
click at [174, 118] on span "Exyd Media | Personlaized F+M+L = NC" at bounding box center [162, 118] width 121 height 9
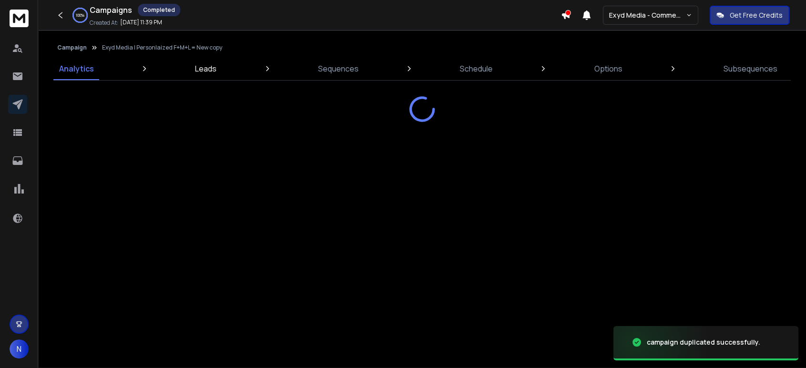
click at [212, 69] on p "Leads" at bounding box center [205, 68] width 21 height 11
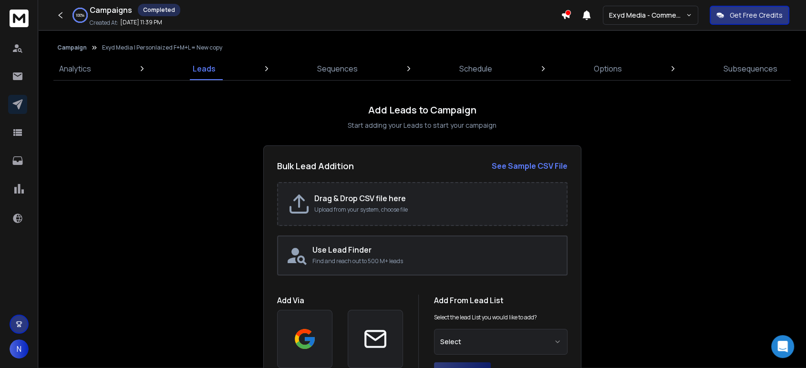
click at [316, 198] on h2 "Drag & Drop CSV file here" at bounding box center [435, 198] width 243 height 11
type input "**********"
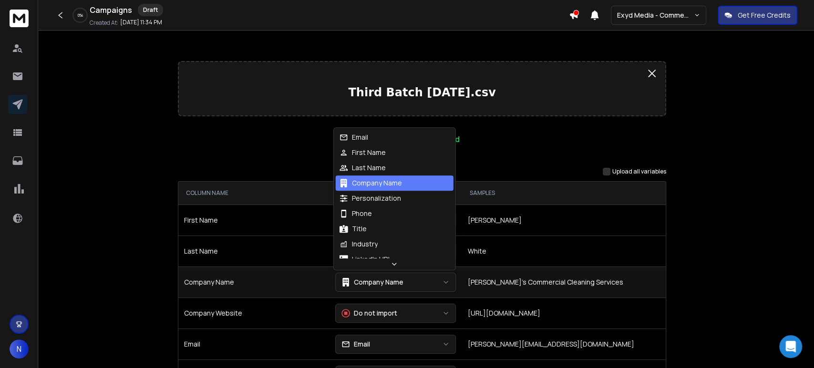
click at [429, 282] on button "Company Name" at bounding box center [395, 282] width 121 height 19
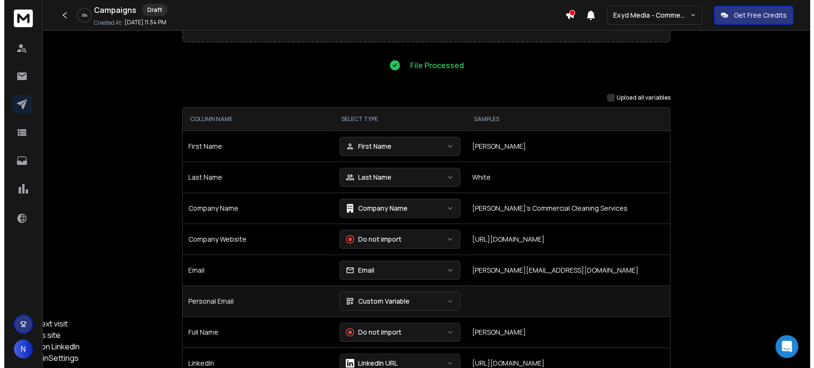
scroll to position [106, 0]
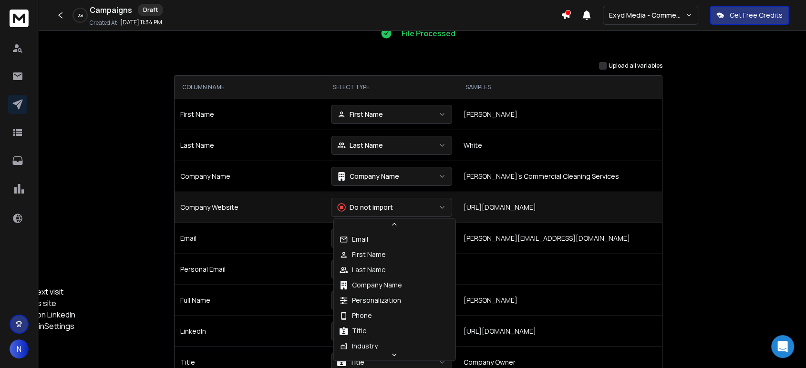
click at [428, 210] on button "Do not import" at bounding box center [391, 207] width 121 height 19
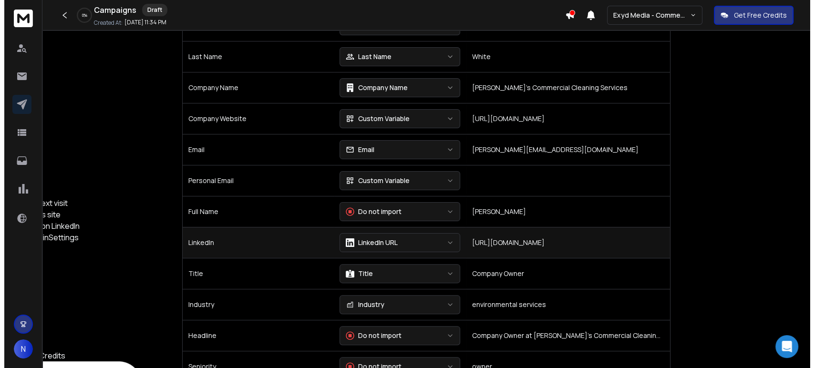
scroll to position [212, 0]
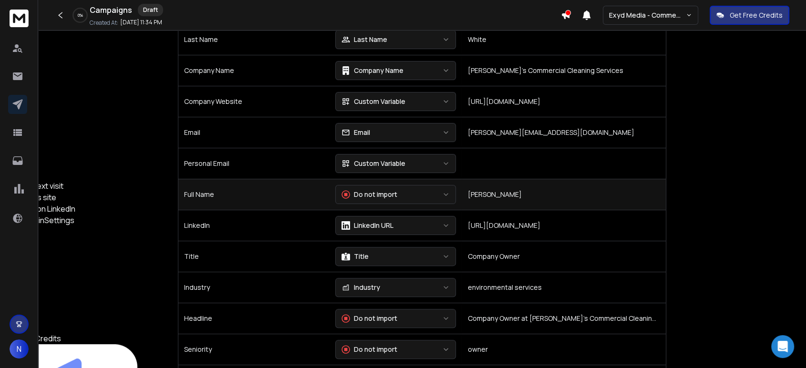
click at [401, 205] on td "Do not import" at bounding box center [396, 194] width 133 height 31
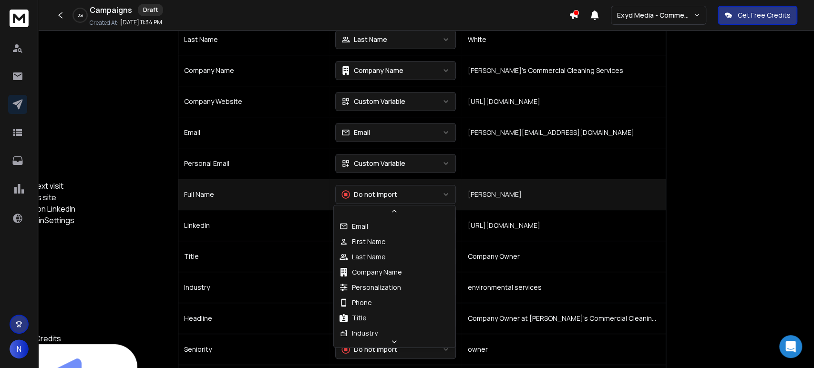
click at [401, 198] on button "Do not import" at bounding box center [395, 194] width 121 height 19
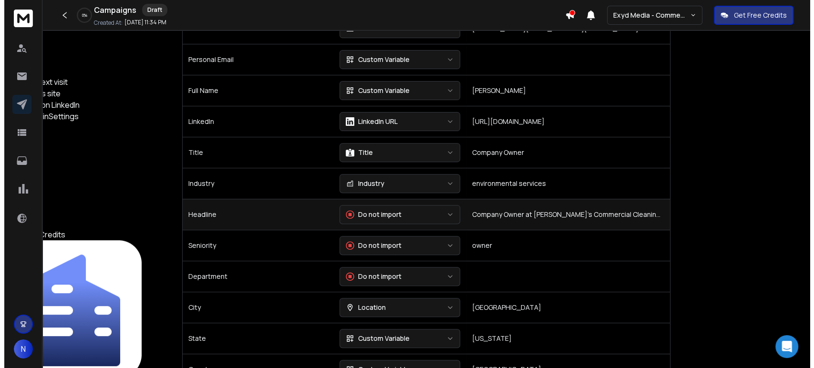
scroll to position [318, 0]
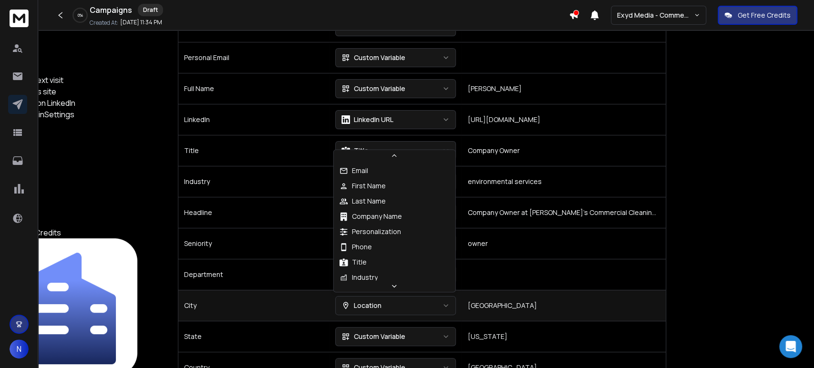
click at [389, 311] on button "Location" at bounding box center [395, 305] width 121 height 19
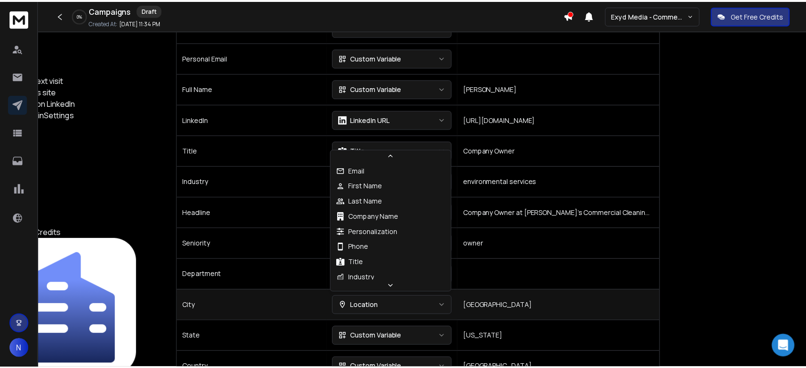
scroll to position [65, 0]
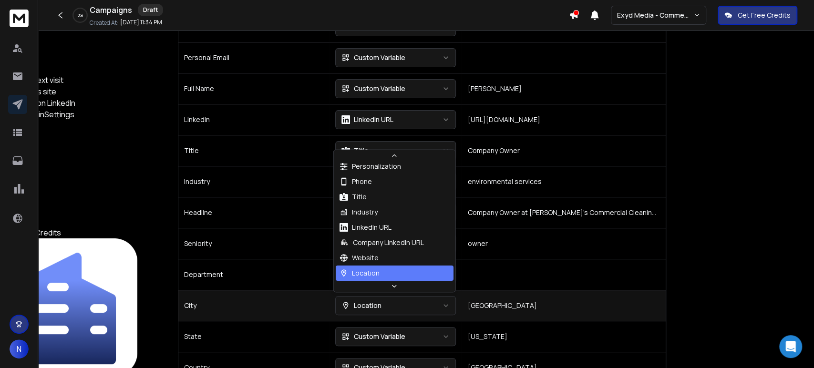
click at [389, 311] on button "Location" at bounding box center [395, 305] width 121 height 19
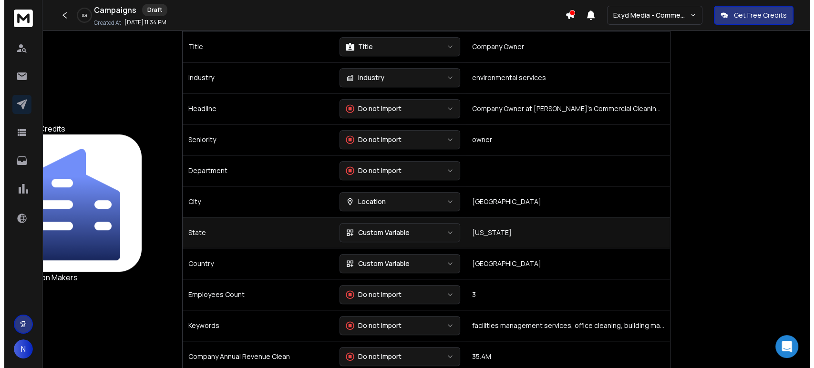
scroll to position [424, 0]
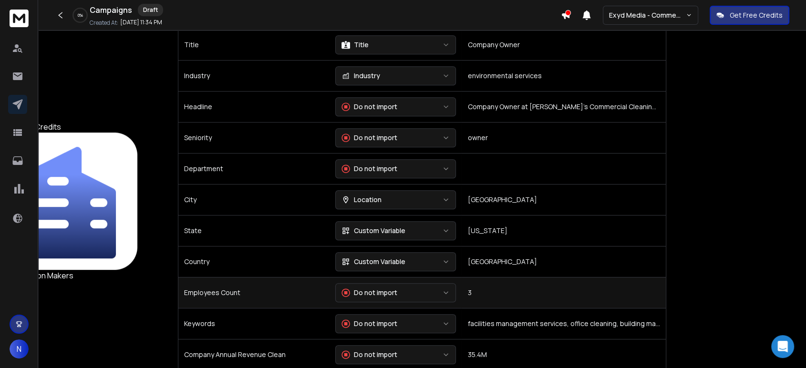
click at [384, 299] on button "Do not import" at bounding box center [395, 292] width 121 height 19
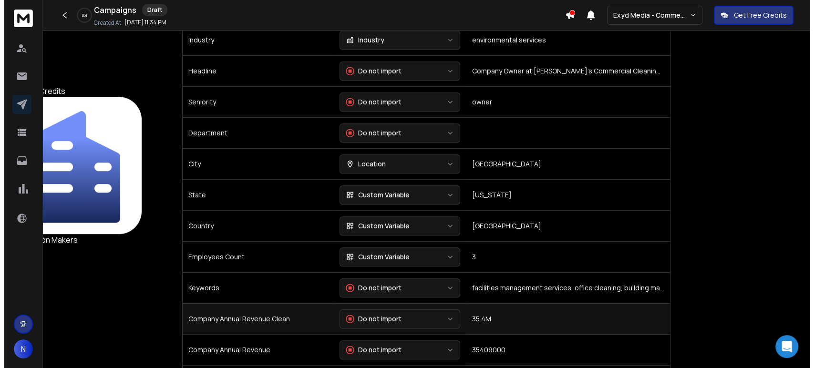
scroll to position [477, 0]
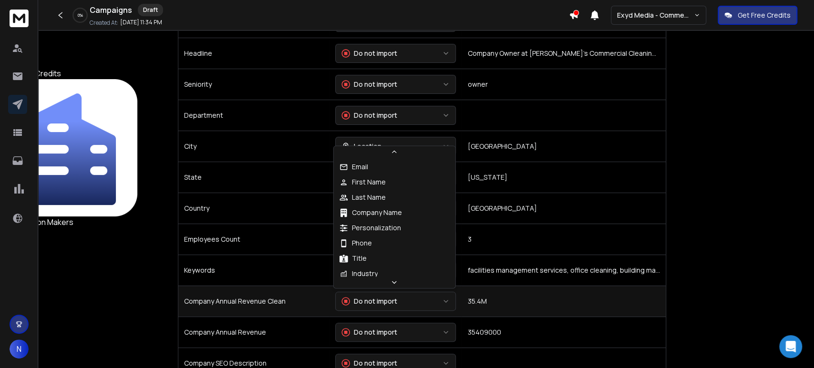
click at [388, 306] on button "Do not import" at bounding box center [395, 301] width 121 height 19
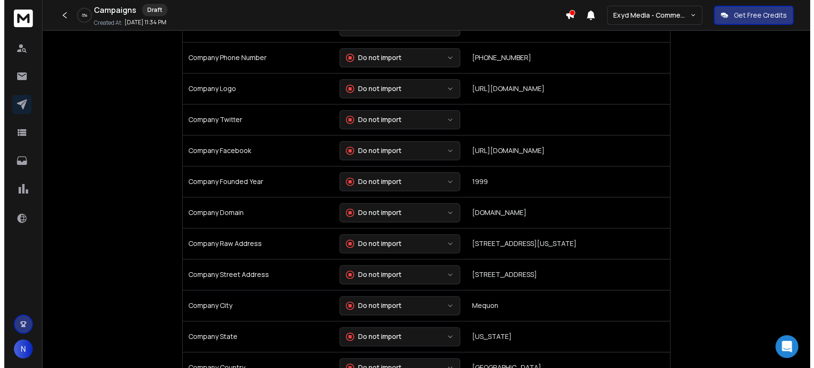
scroll to position [1166, 0]
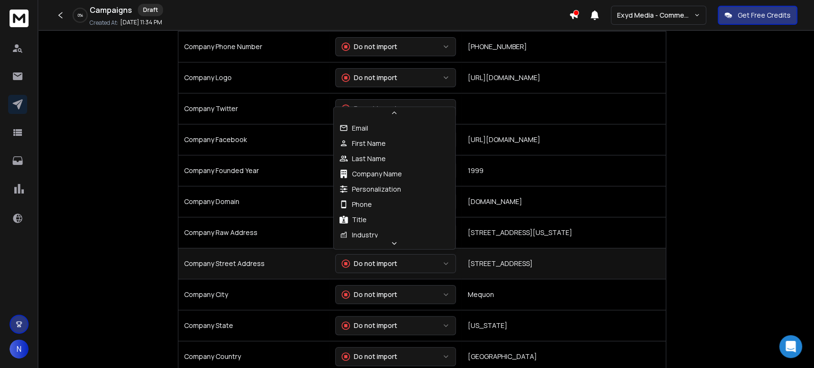
click at [394, 262] on div "Do not import" at bounding box center [370, 264] width 56 height 10
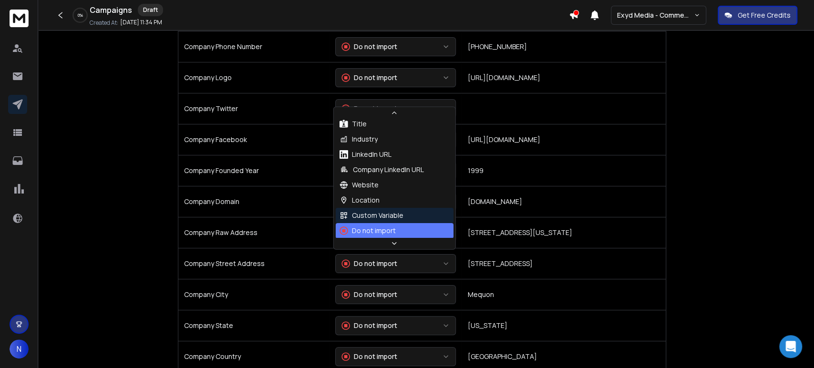
scroll to position [86, 0]
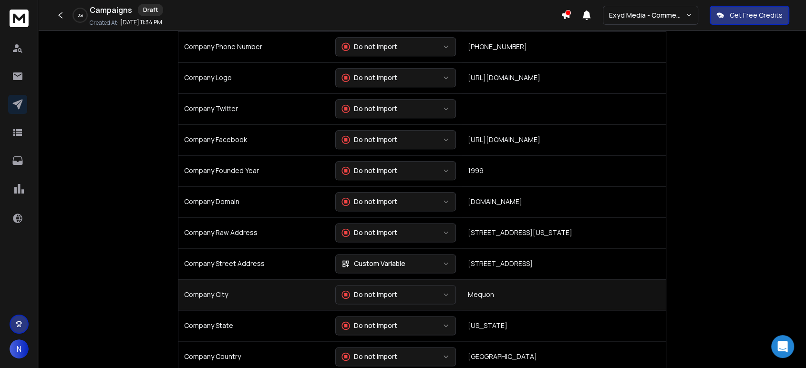
click at [420, 290] on button "Do not import" at bounding box center [395, 294] width 121 height 19
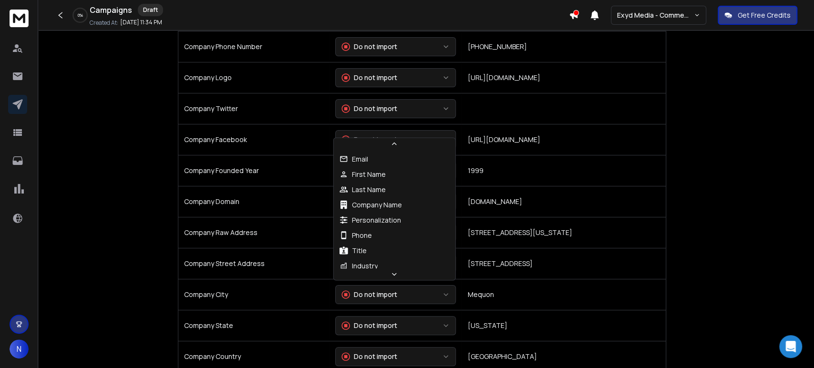
scroll to position [96, 0]
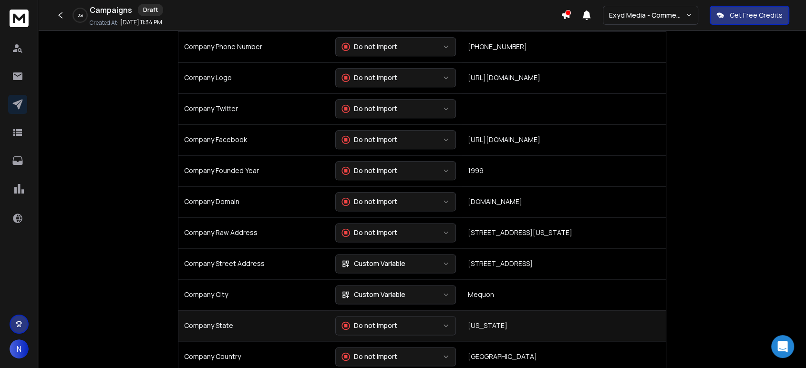
click at [416, 316] on button "Do not import" at bounding box center [395, 325] width 121 height 19
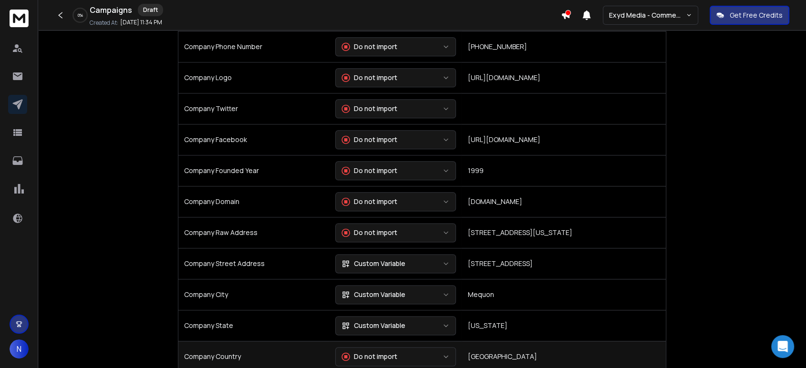
click at [420, 361] on button "Do not import" at bounding box center [395, 356] width 121 height 19
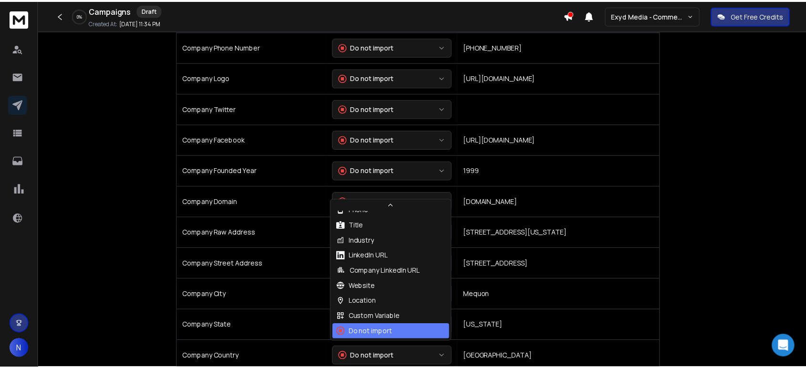
scroll to position [86, 0]
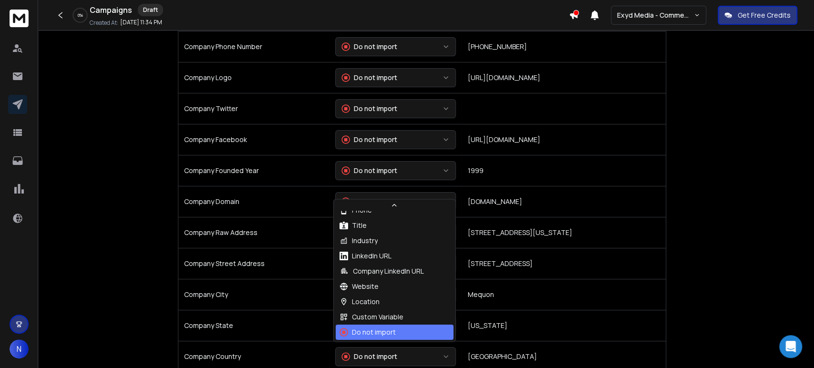
drag, startPoint x: 420, startPoint y: 308, endPoint x: 426, endPoint y: 323, distance: 16.1
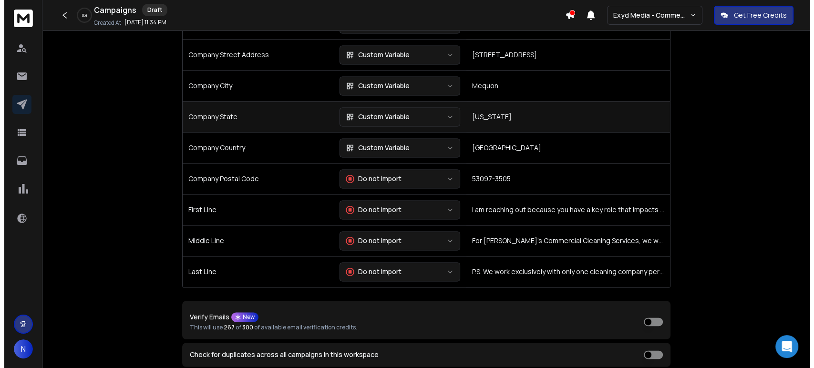
scroll to position [1378, 0]
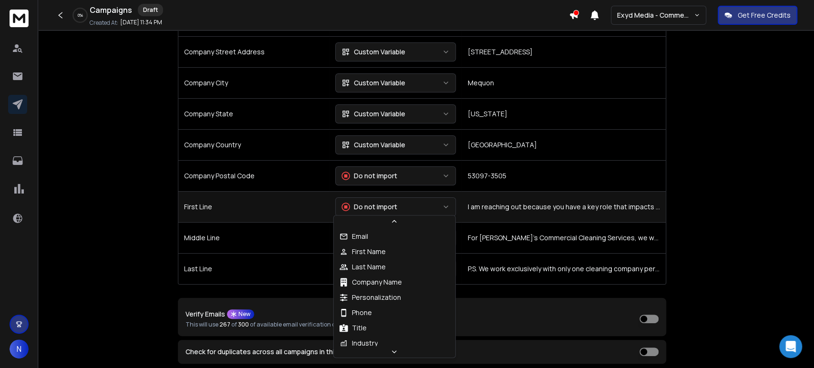
click at [405, 206] on button "Do not import" at bounding box center [395, 207] width 121 height 19
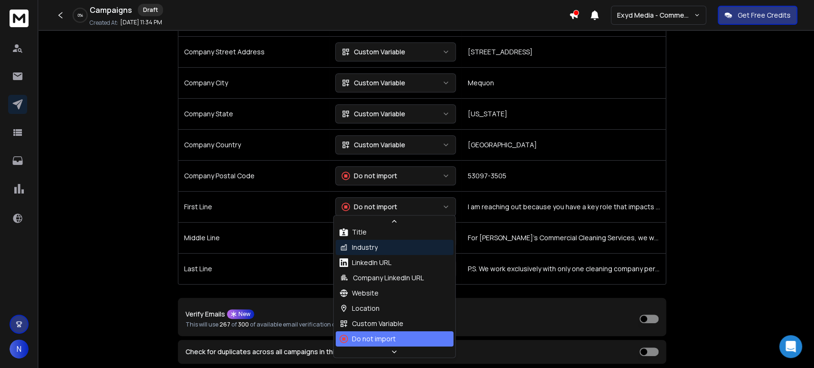
scroll to position [81, 0]
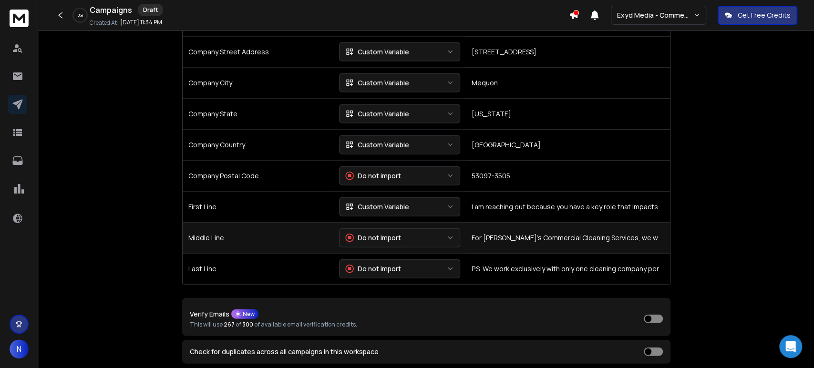
click at [388, 236] on div "Do not import" at bounding box center [373, 238] width 56 height 10
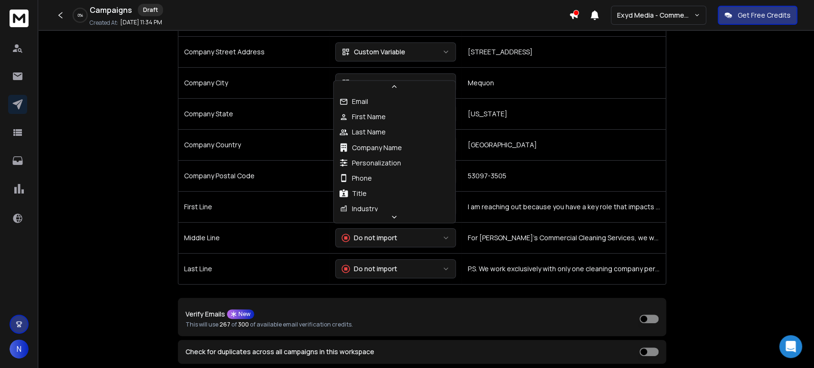
scroll to position [96, 0]
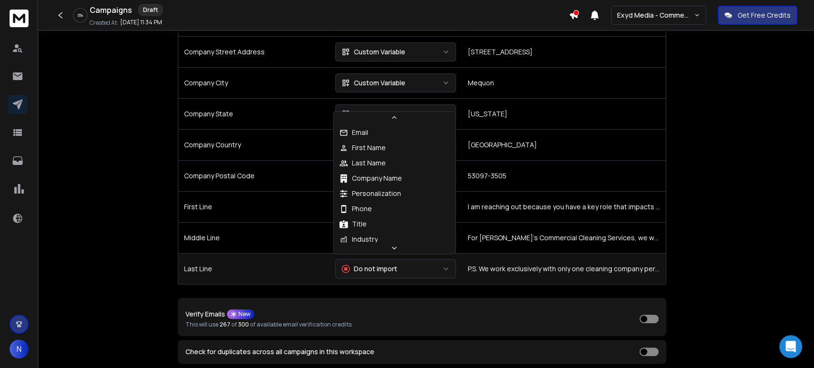
click at [399, 265] on button "Do not import" at bounding box center [395, 269] width 121 height 19
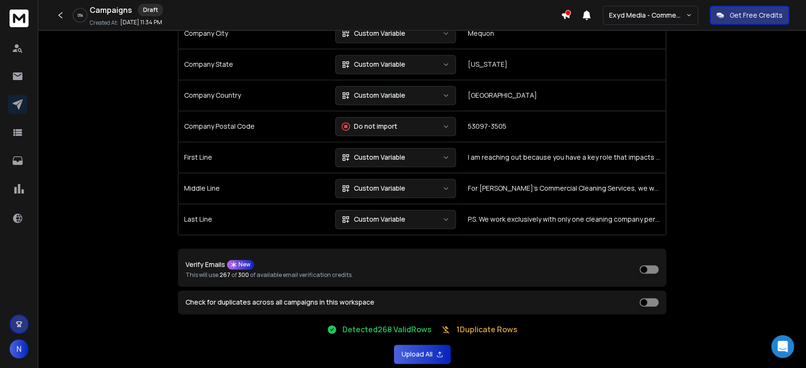
scroll to position [1435, 0]
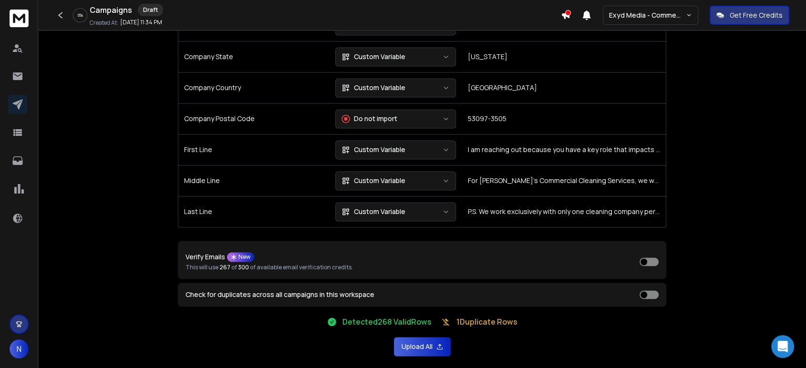
click at [648, 291] on button "Check for duplicates across all campaigns in this workspace" at bounding box center [649, 295] width 19 height 9
click at [414, 351] on button "Upload All" at bounding box center [422, 346] width 57 height 19
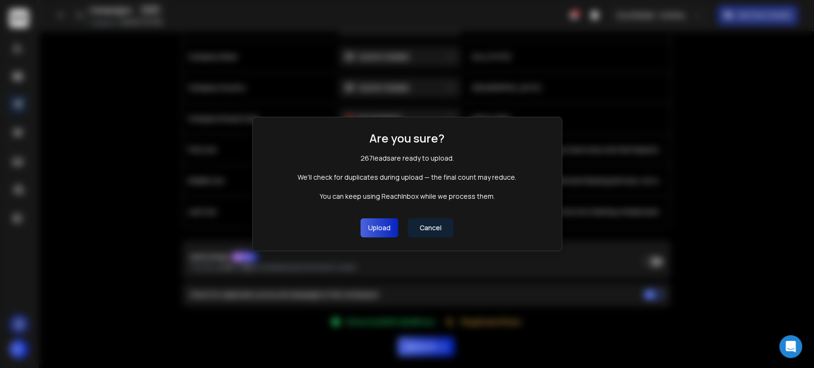
click at [384, 226] on button "Upload" at bounding box center [380, 228] width 38 height 19
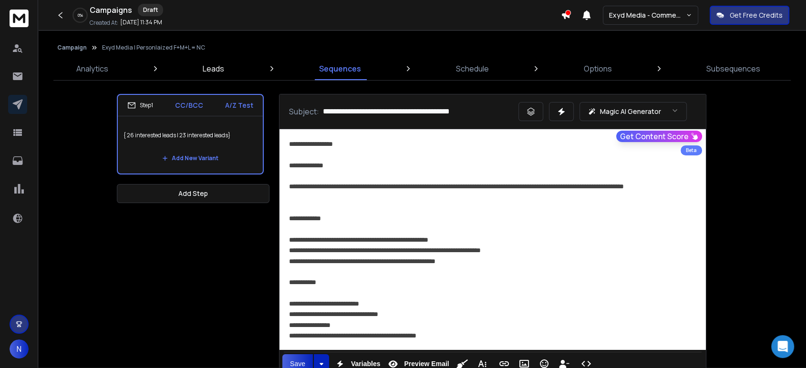
click at [217, 71] on p "Leads" at bounding box center [213, 68] width 21 height 11
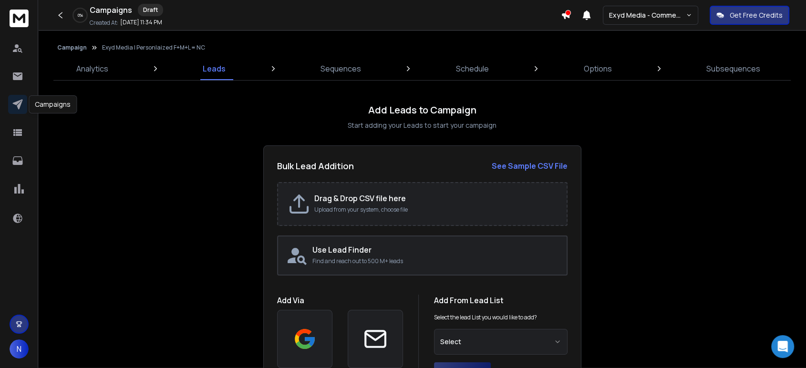
click at [25, 104] on link at bounding box center [17, 104] width 19 height 19
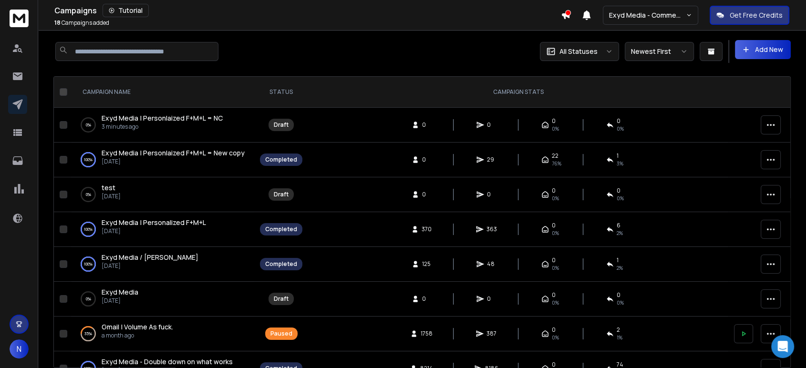
click at [202, 120] on span "Exyd Media | Personlaized F+M+L = NC" at bounding box center [162, 118] width 121 height 9
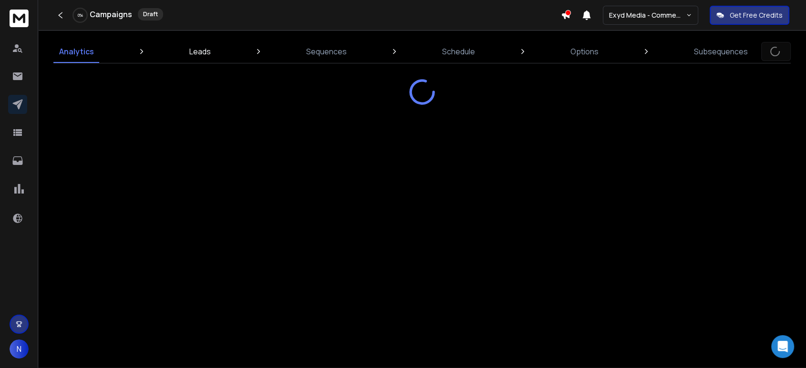
click at [200, 56] on p "Leads" at bounding box center [199, 51] width 21 height 11
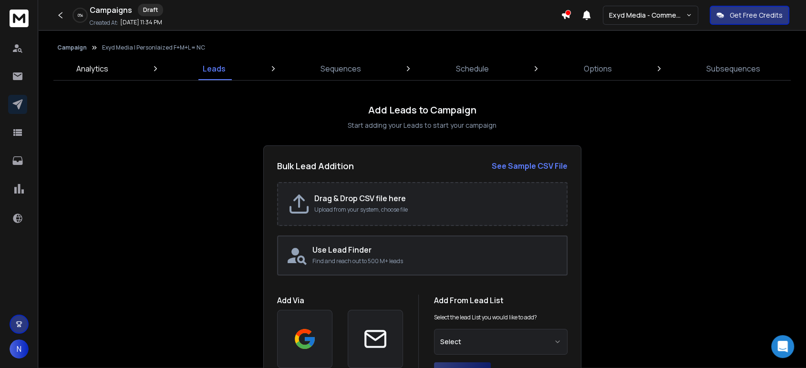
click at [108, 76] on link "Analytics" at bounding box center [92, 68] width 43 height 23
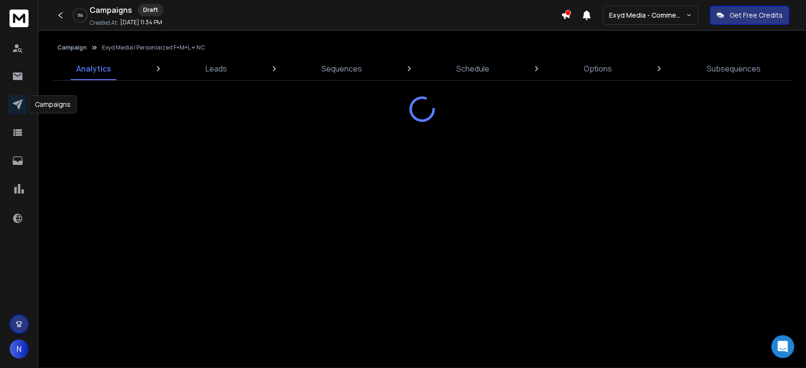
click at [26, 107] on link at bounding box center [17, 104] width 19 height 19
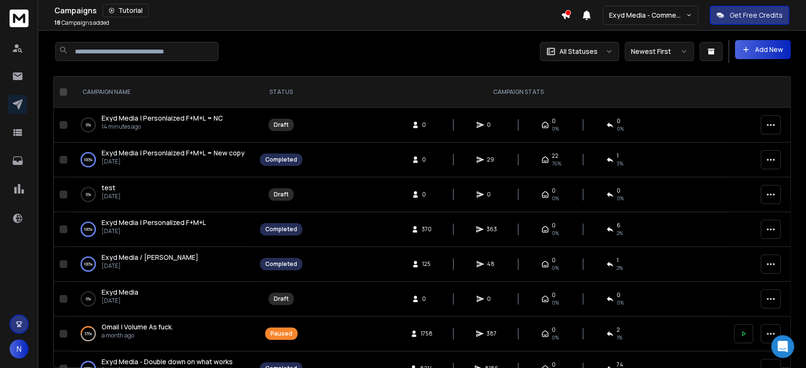
click at [166, 115] on span "Exyd Media | Personlaized F+M+L = NC" at bounding box center [162, 118] width 121 height 9
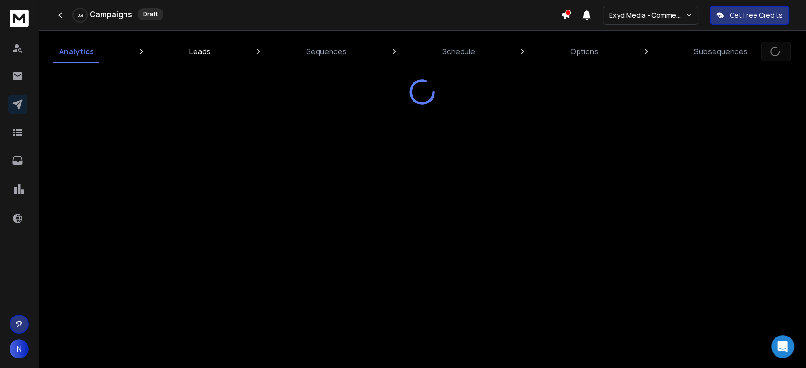
click at [205, 55] on p "Leads" at bounding box center [199, 51] width 21 height 11
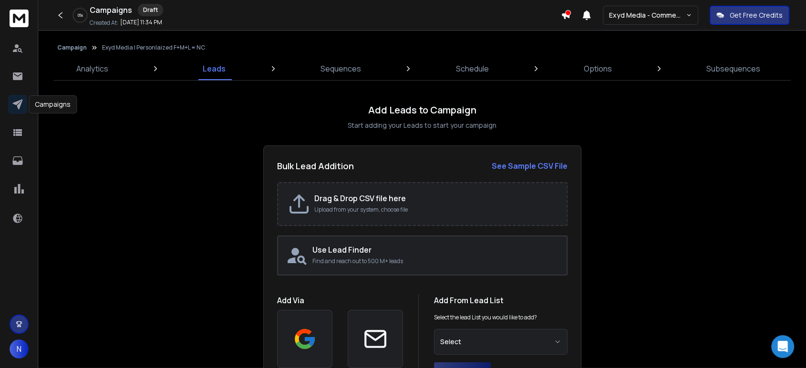
click at [21, 107] on icon at bounding box center [17, 104] width 11 height 11
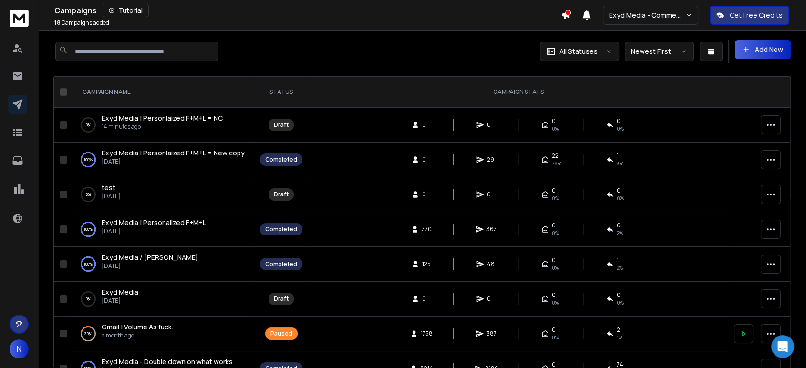
click at [30, 355] on div "N" at bounding box center [19, 184] width 38 height 368
click at [23, 346] on span "N" at bounding box center [19, 349] width 19 height 19
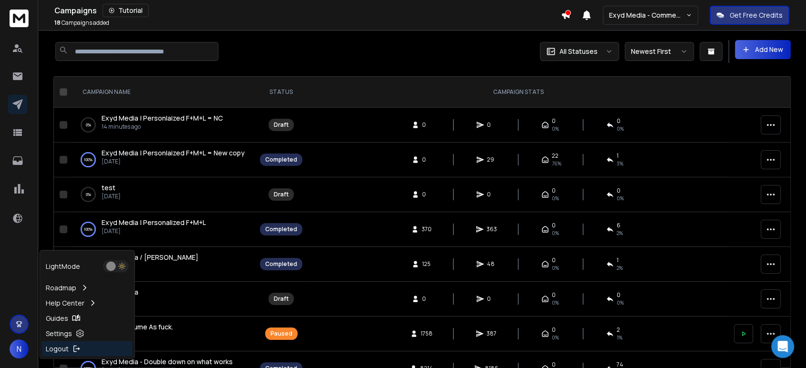
click at [109, 351] on div "Logout" at bounding box center [87, 348] width 91 height 15
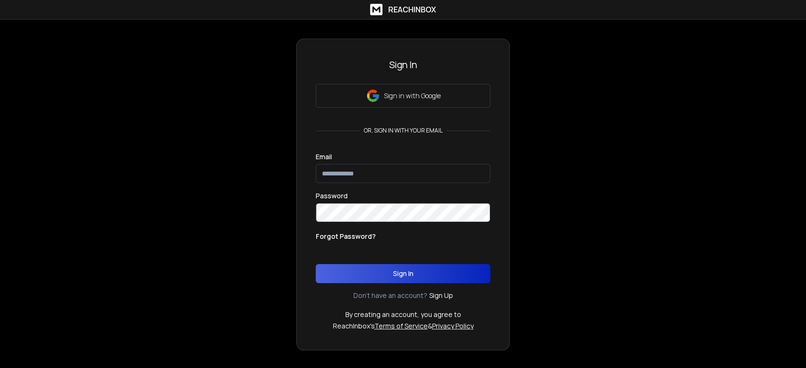
click at [389, 183] on form "Email Password Forgot Password? Sign In Sign Up" at bounding box center [403, 219] width 175 height 130
click at [389, 178] on input "email" at bounding box center [403, 173] width 175 height 19
type input "**********"
click at [316, 264] on button "Sign In" at bounding box center [403, 273] width 175 height 19
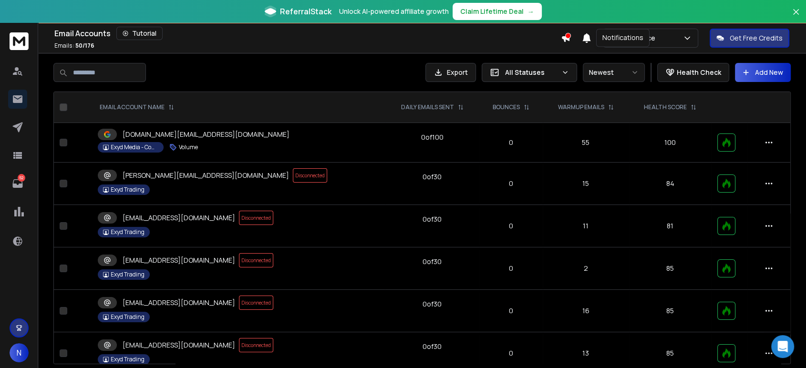
click at [645, 40] on div "Notifications" at bounding box center [622, 38] width 53 height 18
click at [636, 42] on button "My Workspace" at bounding box center [650, 38] width 95 height 19
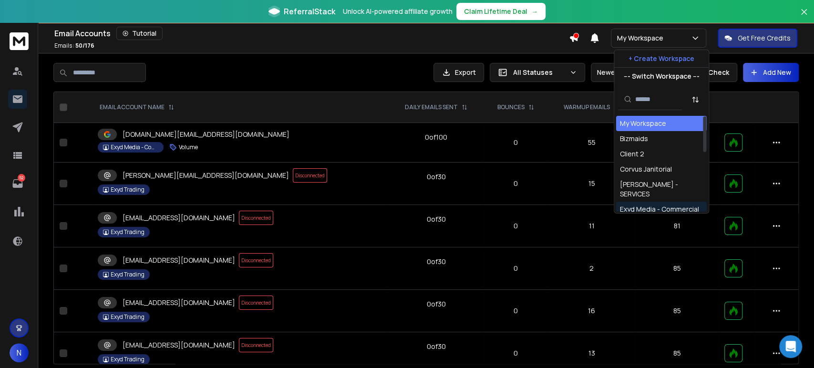
click at [664, 205] on div "Exyd Media - Commercial Cleaning" at bounding box center [661, 214] width 83 height 19
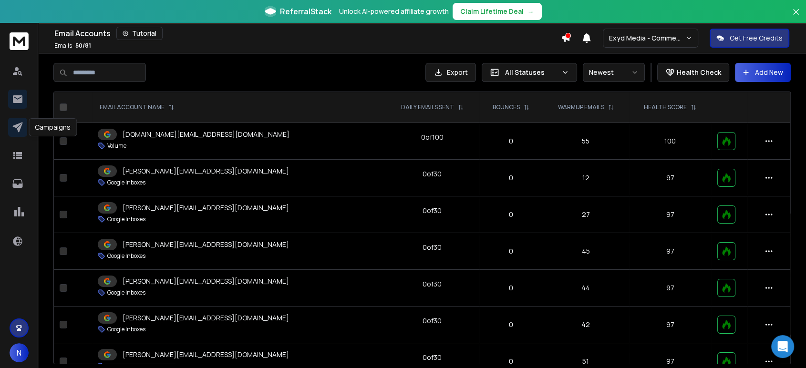
click at [21, 130] on icon at bounding box center [17, 127] width 11 height 11
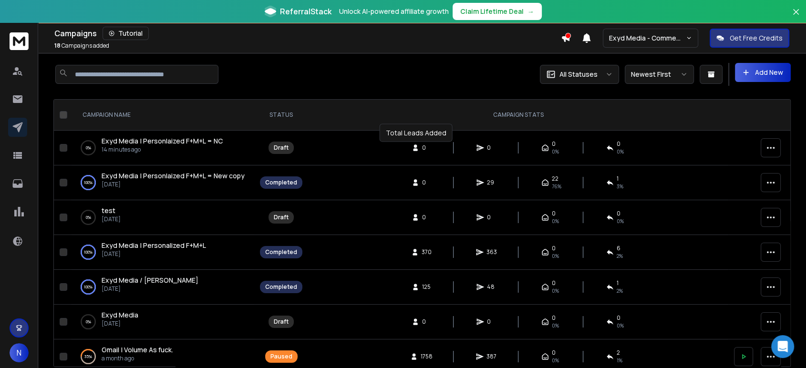
click at [412, 144] on icon at bounding box center [416, 148] width 8 height 8
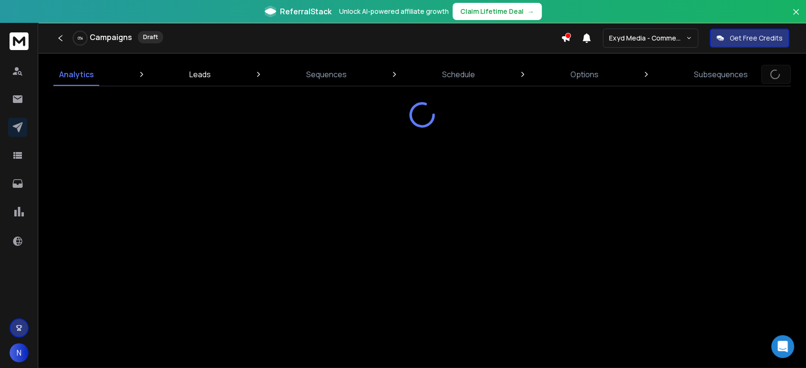
click at [215, 71] on link "Leads" at bounding box center [200, 74] width 33 height 23
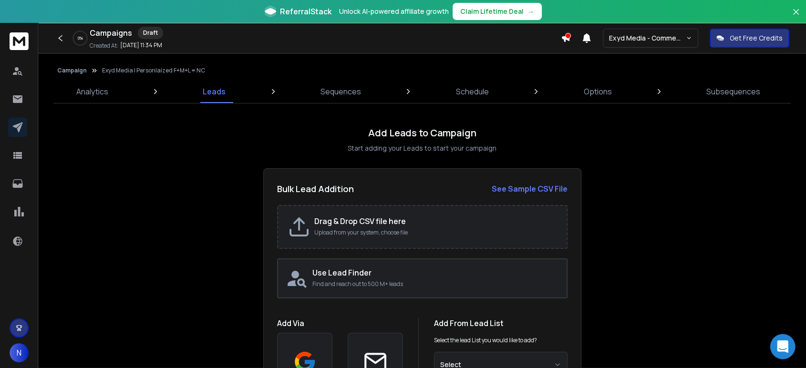
click at [783, 342] on icon "Open Intercom Messenger" at bounding box center [782, 347] width 11 height 12
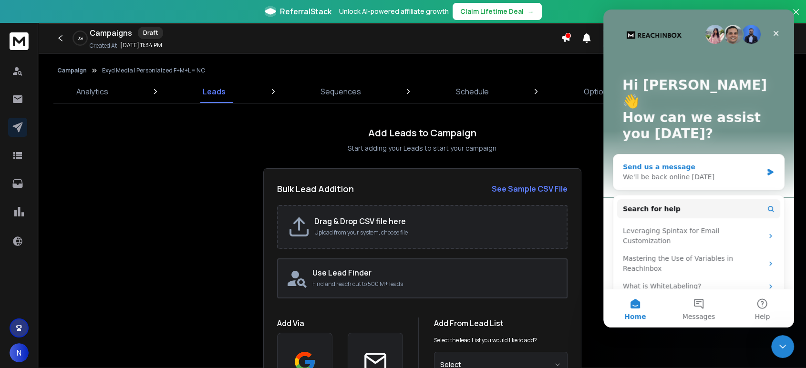
click at [682, 172] on div "We'll be back online [DATE]" at bounding box center [693, 177] width 140 height 10
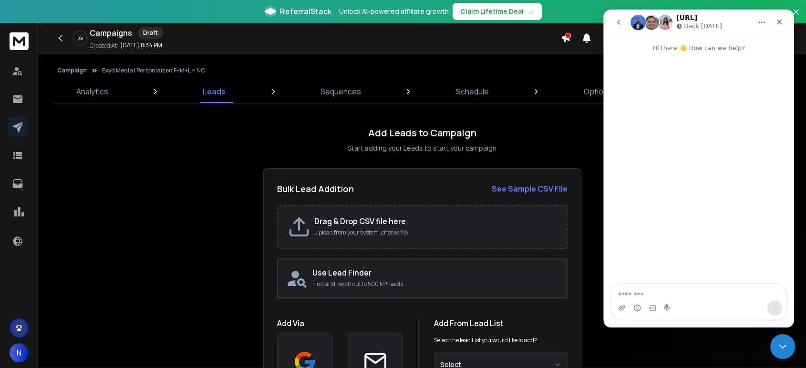
click at [780, 349] on icon "Close Intercom Messenger" at bounding box center [781, 345] width 11 height 11
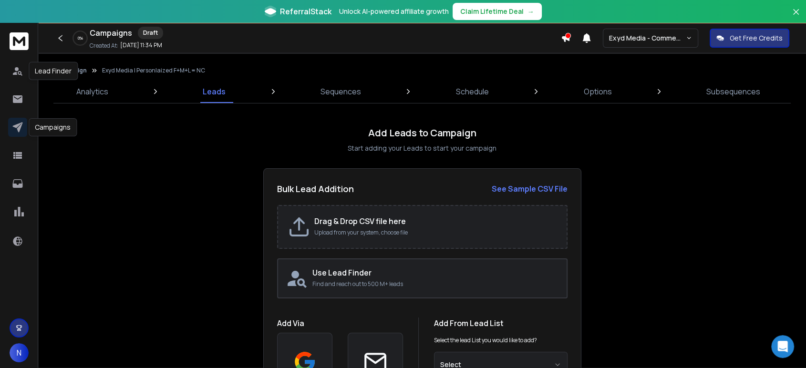
click at [15, 136] on link at bounding box center [17, 127] width 19 height 19
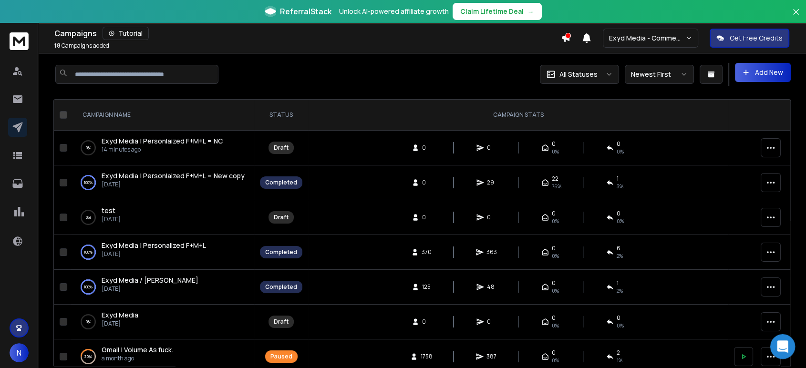
click at [777, 343] on icon "Open Intercom Messenger" at bounding box center [782, 346] width 16 height 16
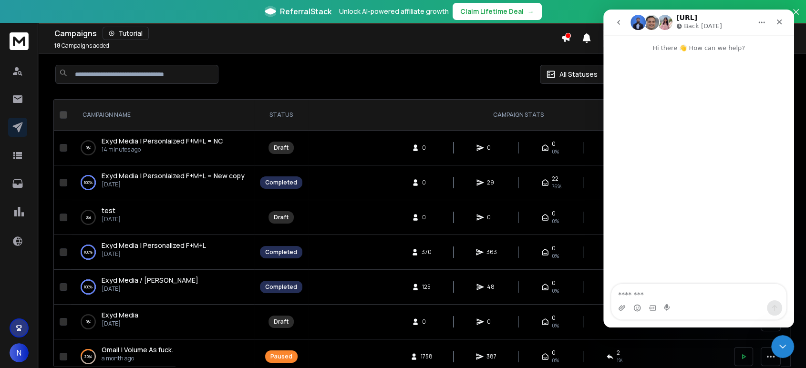
click at [715, 296] on textarea "Message…" at bounding box center [699, 292] width 175 height 16
type textarea "**********"
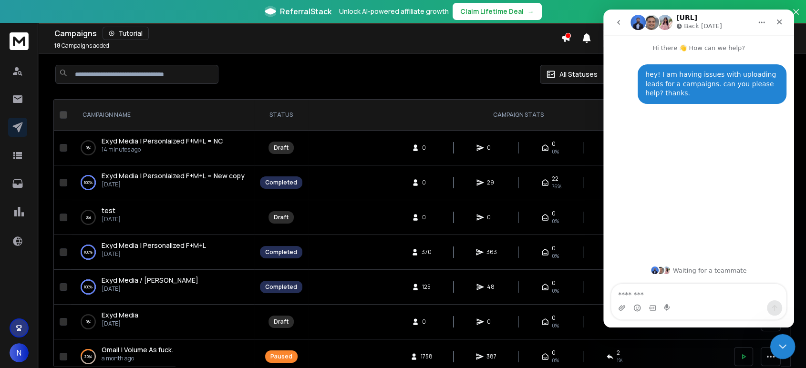
click at [774, 347] on div "Close Intercom Messenger" at bounding box center [781, 345] width 23 height 23
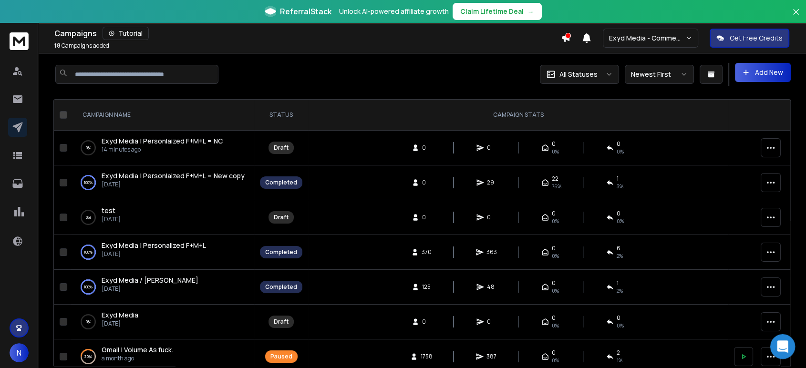
click at [773, 340] on div "Open Intercom Messenger" at bounding box center [781, 345] width 31 height 31
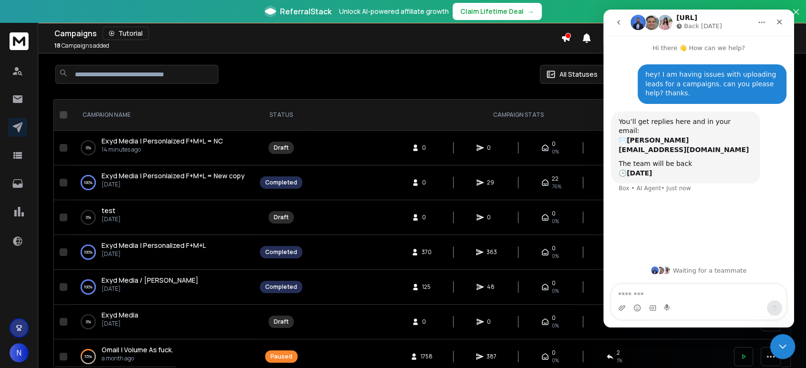
click at [776, 352] on div "Close Intercom Messenger" at bounding box center [781, 345] width 23 height 23
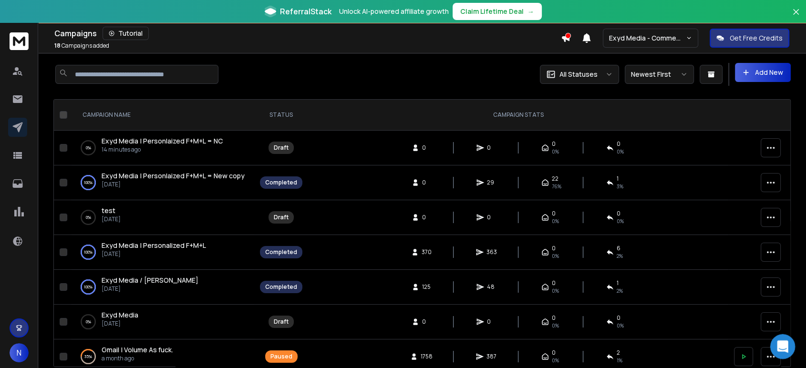
click at [779, 347] on icon "Open Intercom Messenger" at bounding box center [782, 346] width 16 height 16
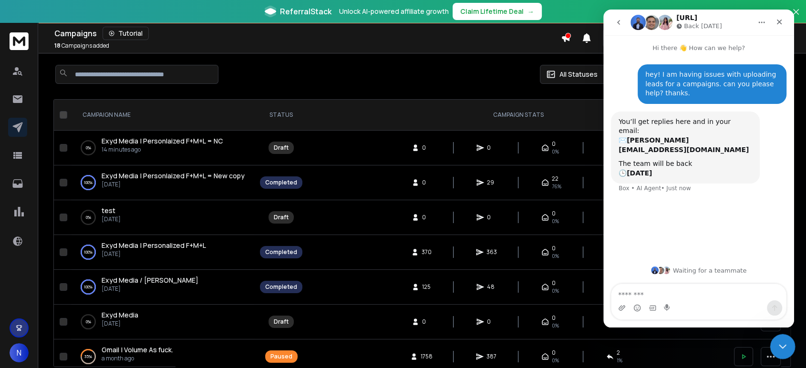
click at [779, 347] on icon "Close Intercom Messenger" at bounding box center [781, 345] width 11 height 11
